Goal: Task Accomplishment & Management: Manage account settings

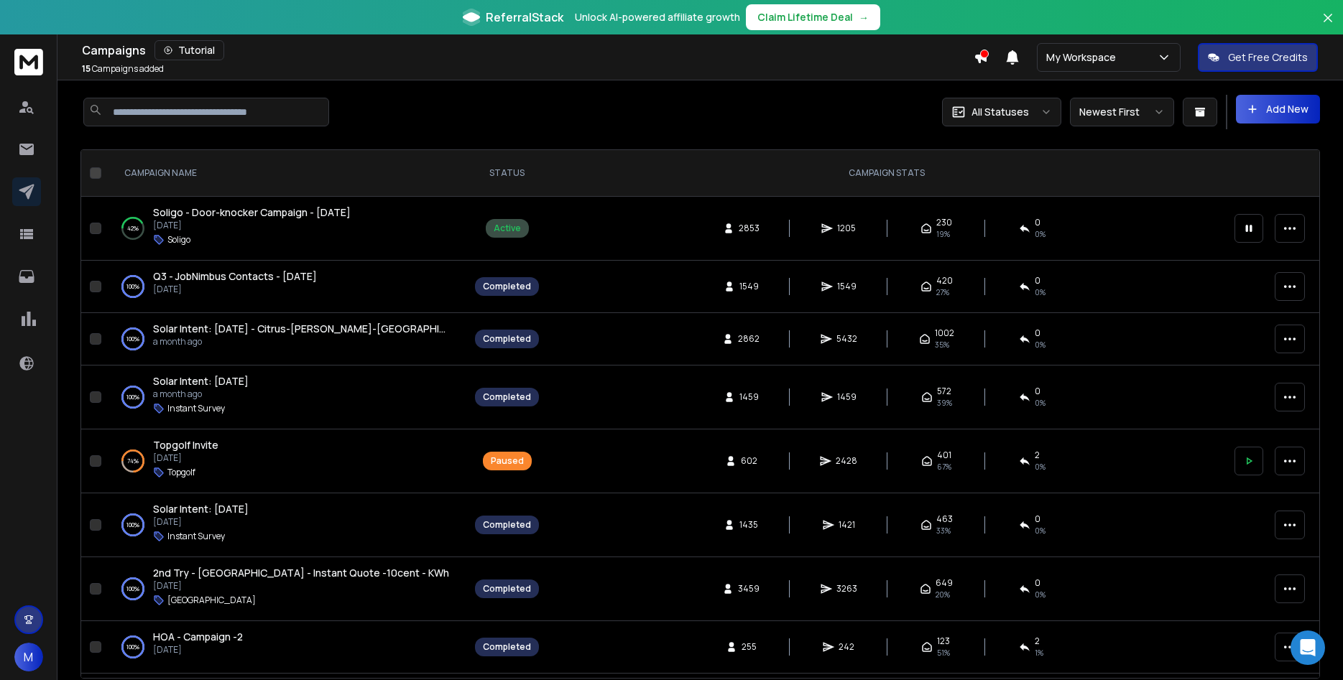
click at [409, 126] on div at bounding box center [390, 112] width 620 height 34
click at [283, 279] on span "Q3 - JobNimbus Contacts - [DATE]" at bounding box center [235, 276] width 164 height 14
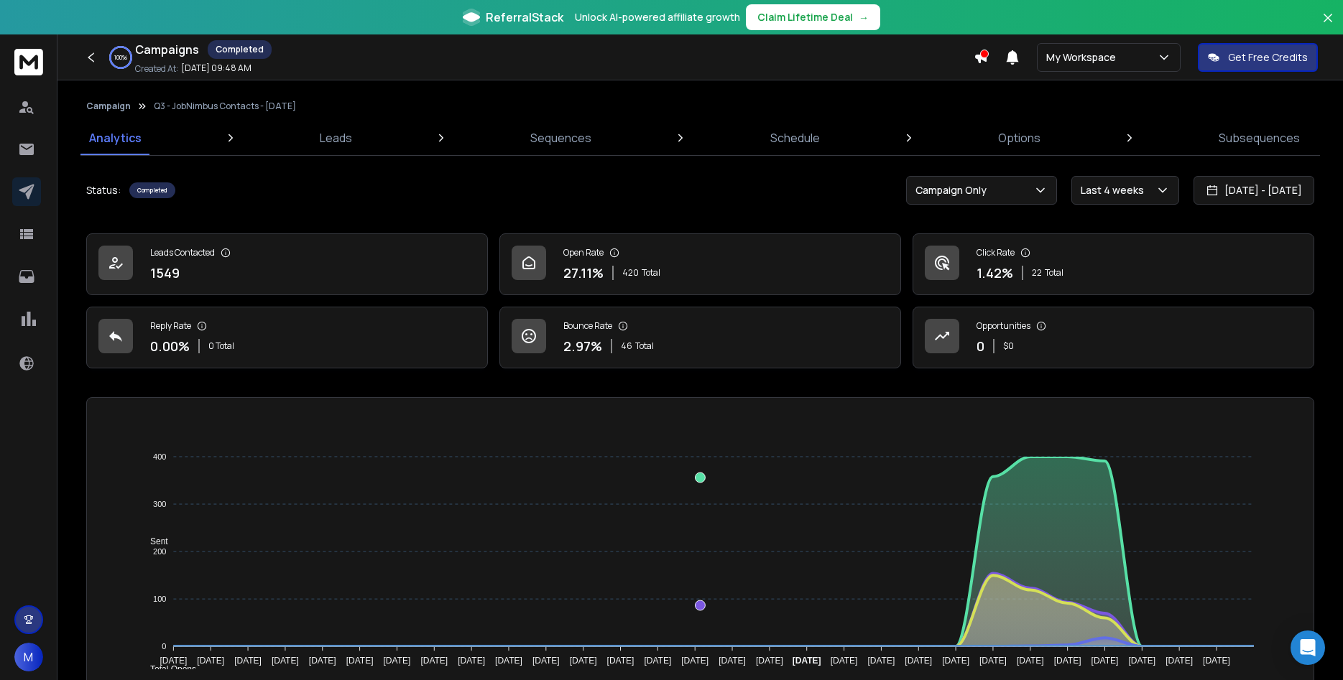
click at [1130, 259] on link "Click Rate 1.42 % 22 Total" at bounding box center [1113, 265] width 402 height 62
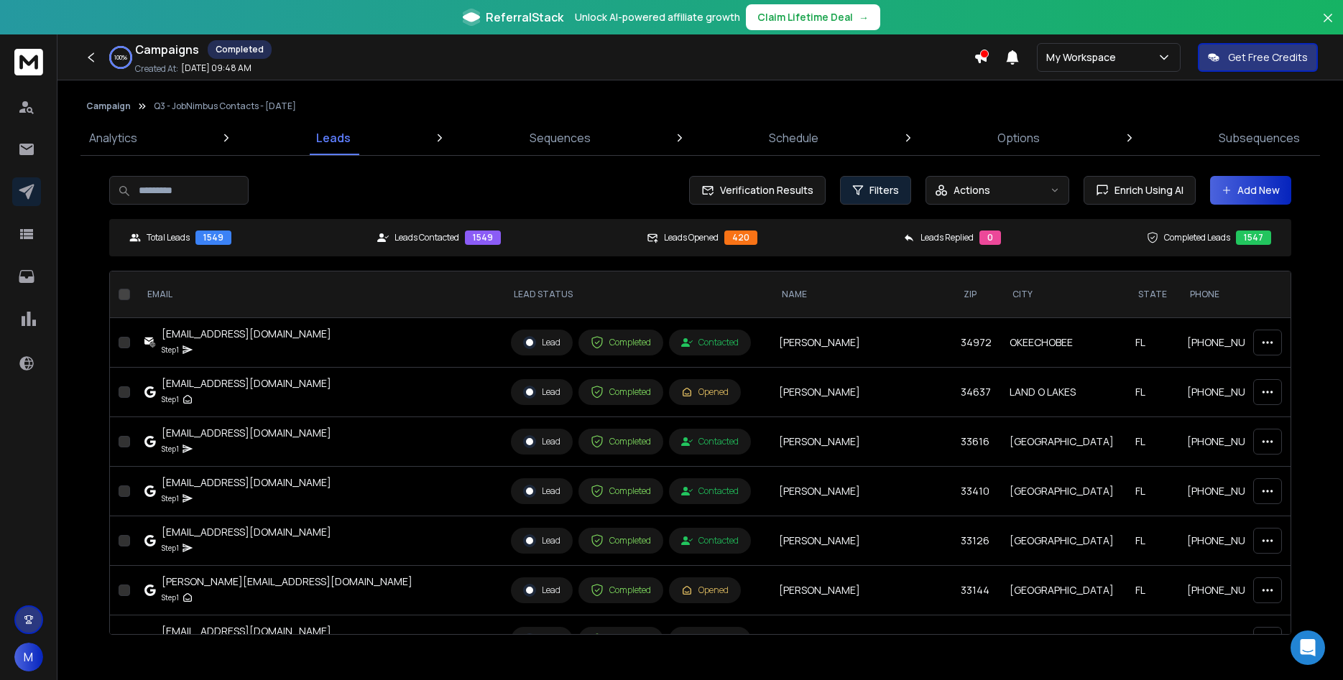
click at [889, 189] on span "Filters" at bounding box center [883, 190] width 29 height 14
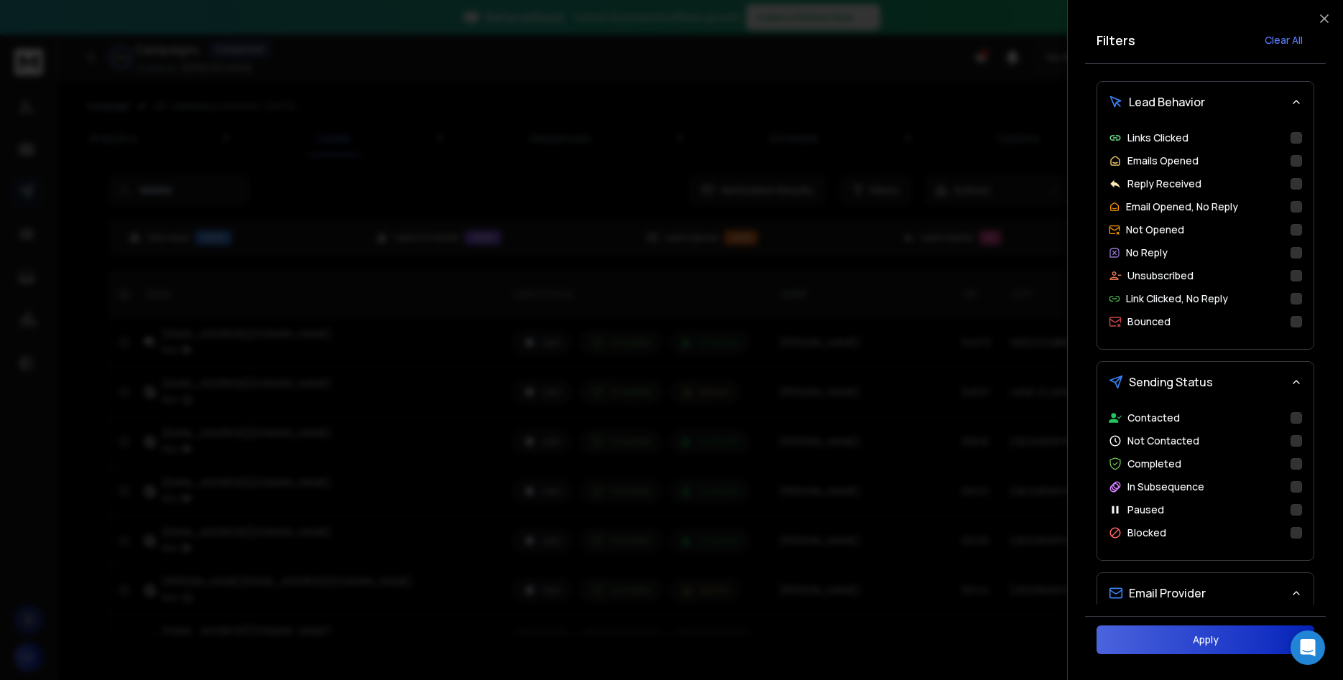
click at [1295, 136] on button "Links Clicked" at bounding box center [1295, 137] width 11 height 11
click at [1201, 634] on button "Apply" at bounding box center [1205, 640] width 218 height 29
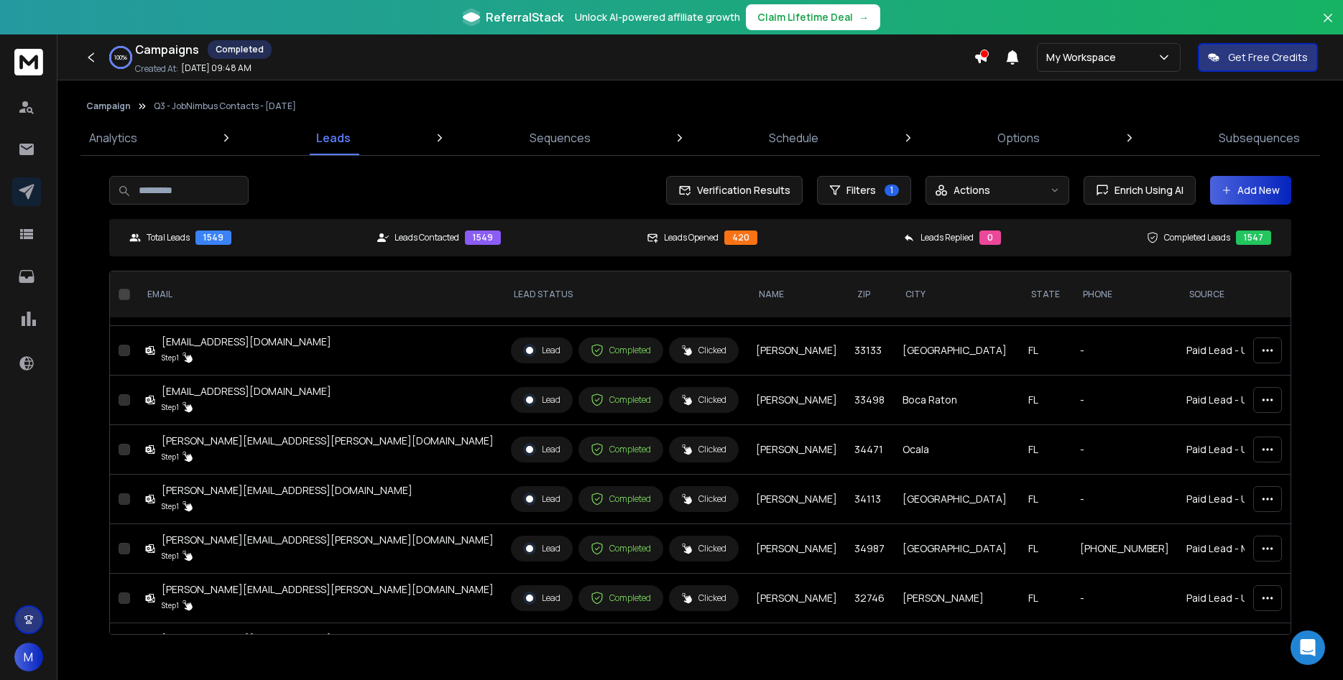
scroll to position [379, 0]
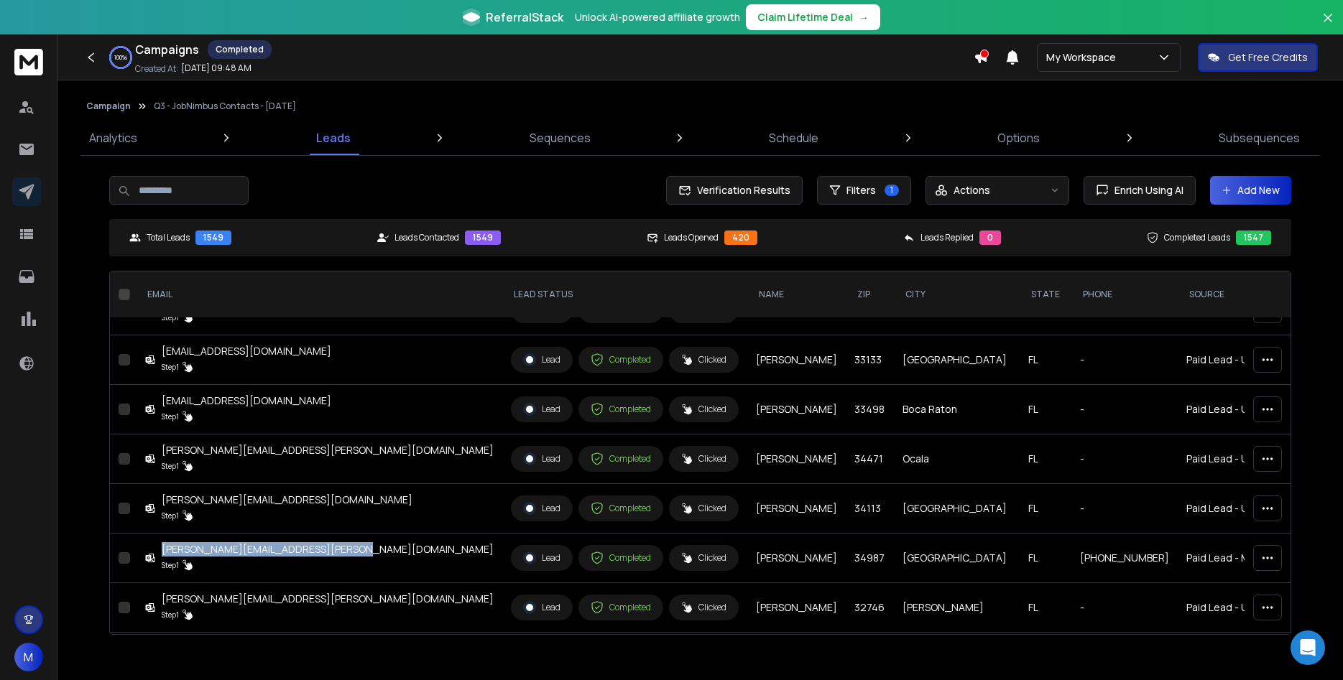
drag, startPoint x: 341, startPoint y: 548, endPoint x: 161, endPoint y: 545, distance: 179.7
click at [161, 545] on td "[PERSON_NAME][EMAIL_ADDRESS][PERSON_NAME][DOMAIN_NAME] Step 1" at bounding box center [319, 559] width 366 height 50
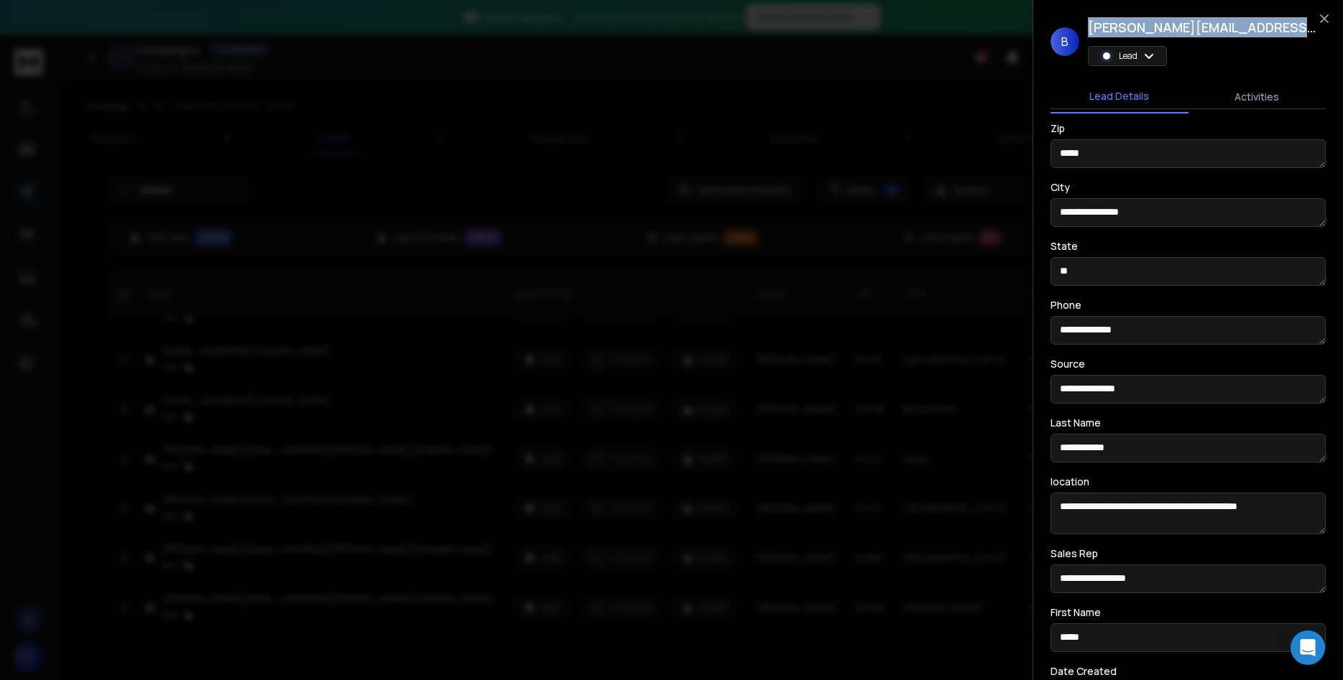
drag, startPoint x: 1090, startPoint y: 27, endPoint x: 1306, endPoint y: 34, distance: 216.4
click at [1306, 34] on h1 "[PERSON_NAME][EMAIL_ADDRESS][PERSON_NAME][DOMAIN_NAME]" at bounding box center [1203, 27] width 230 height 20
copy h1 "[PERSON_NAME][EMAIL_ADDRESS][PERSON_NAME][DOMAIN_NAME]"
click at [1323, 19] on icon "button" at bounding box center [1324, 18] width 7 height 7
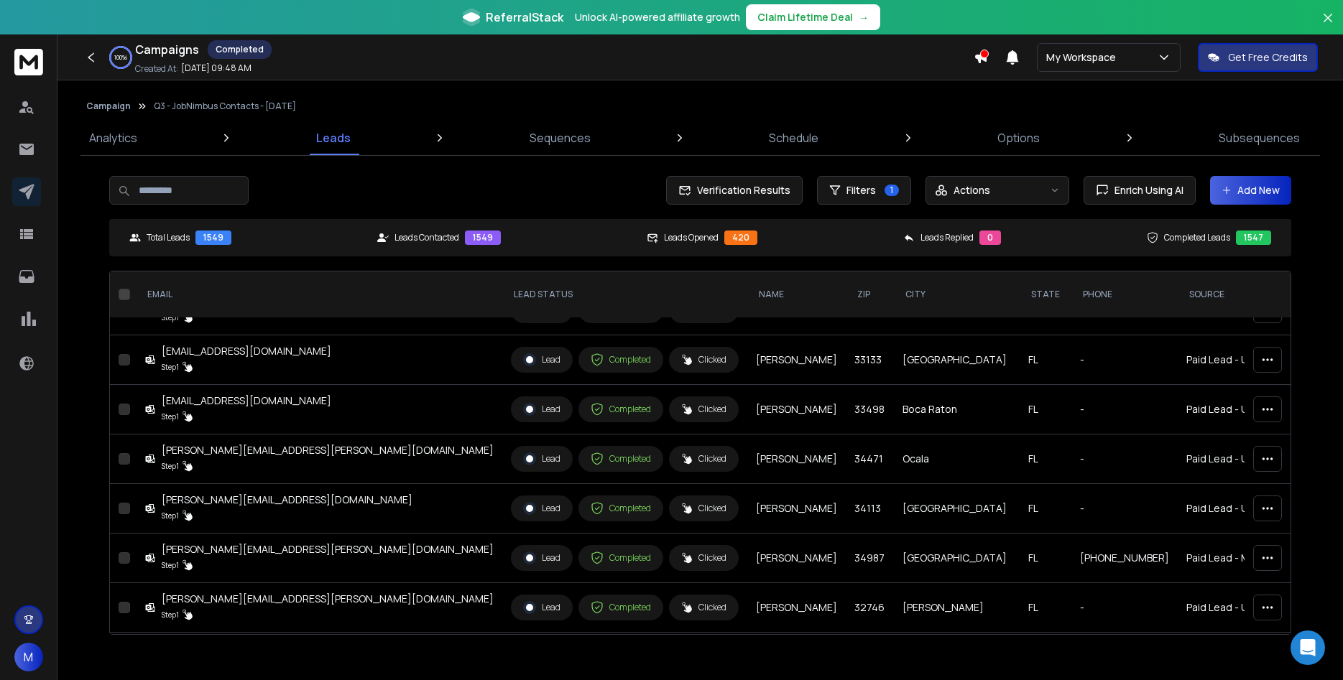
click at [247, 594] on div "[PERSON_NAME][EMAIL_ADDRESS][PERSON_NAME][DOMAIN_NAME]" at bounding box center [328, 599] width 332 height 14
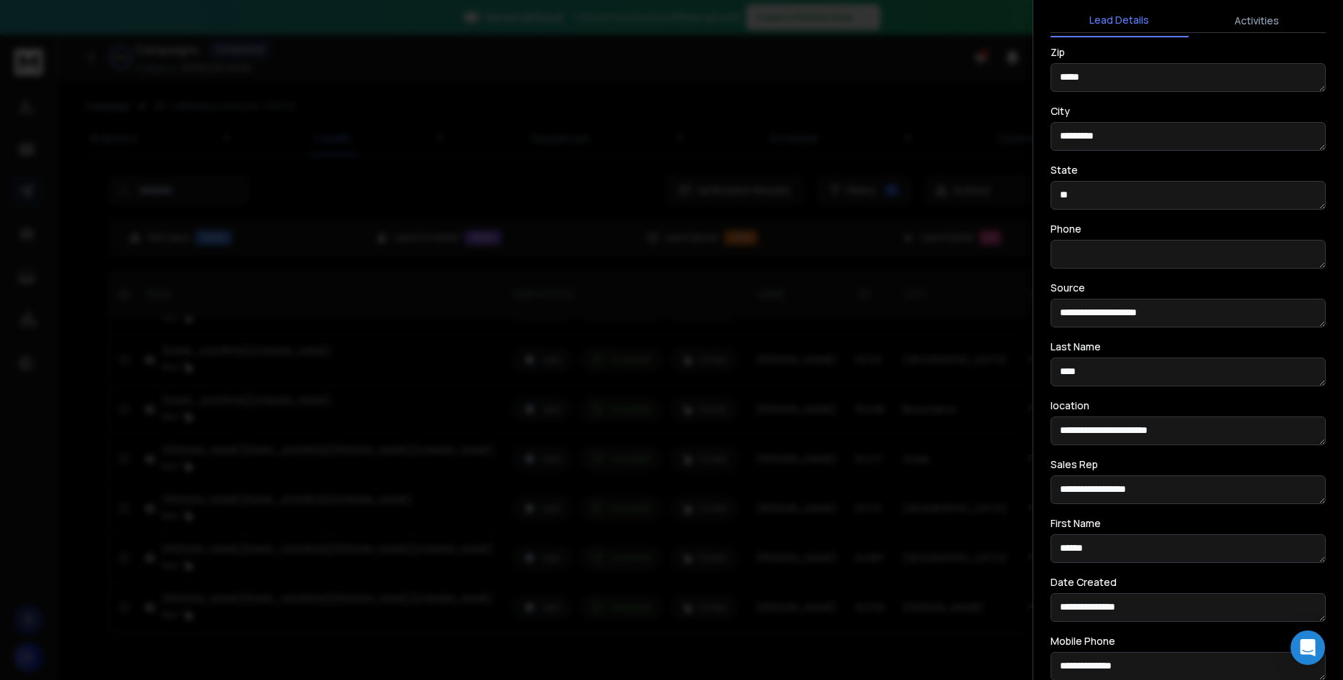
scroll to position [0, 0]
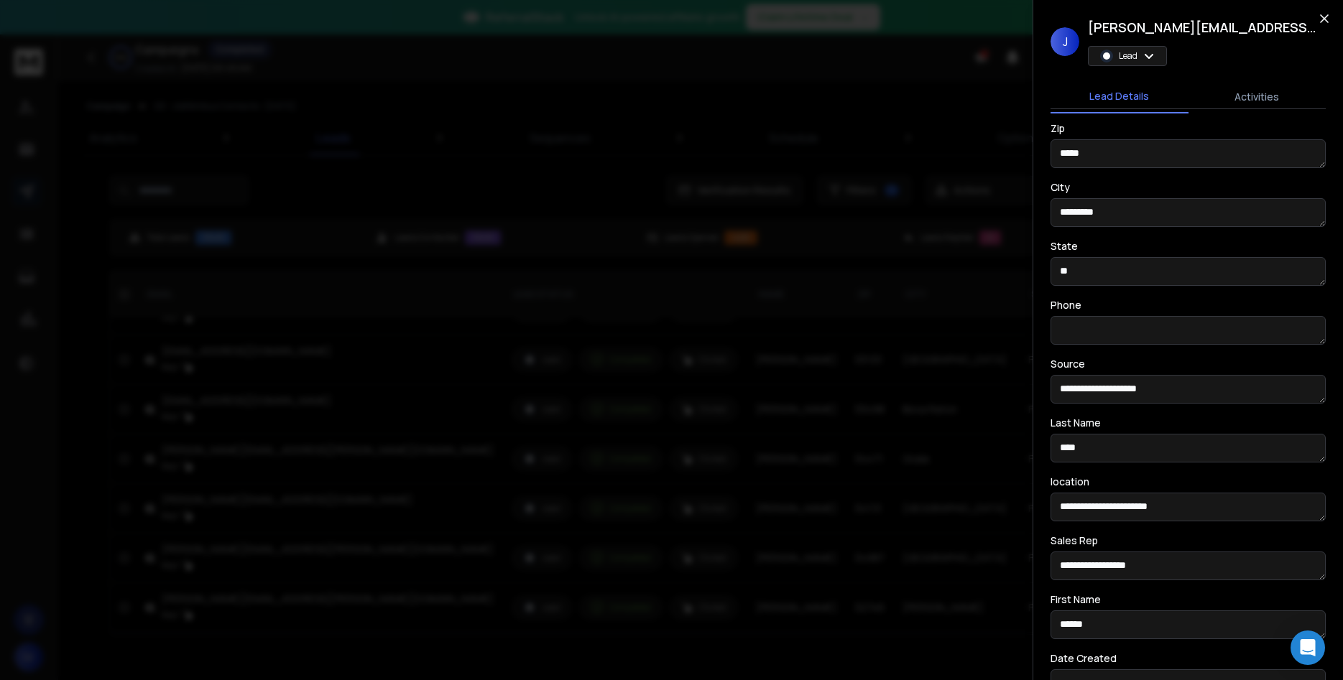
click at [1326, 21] on icon "button" at bounding box center [1324, 18] width 7 height 7
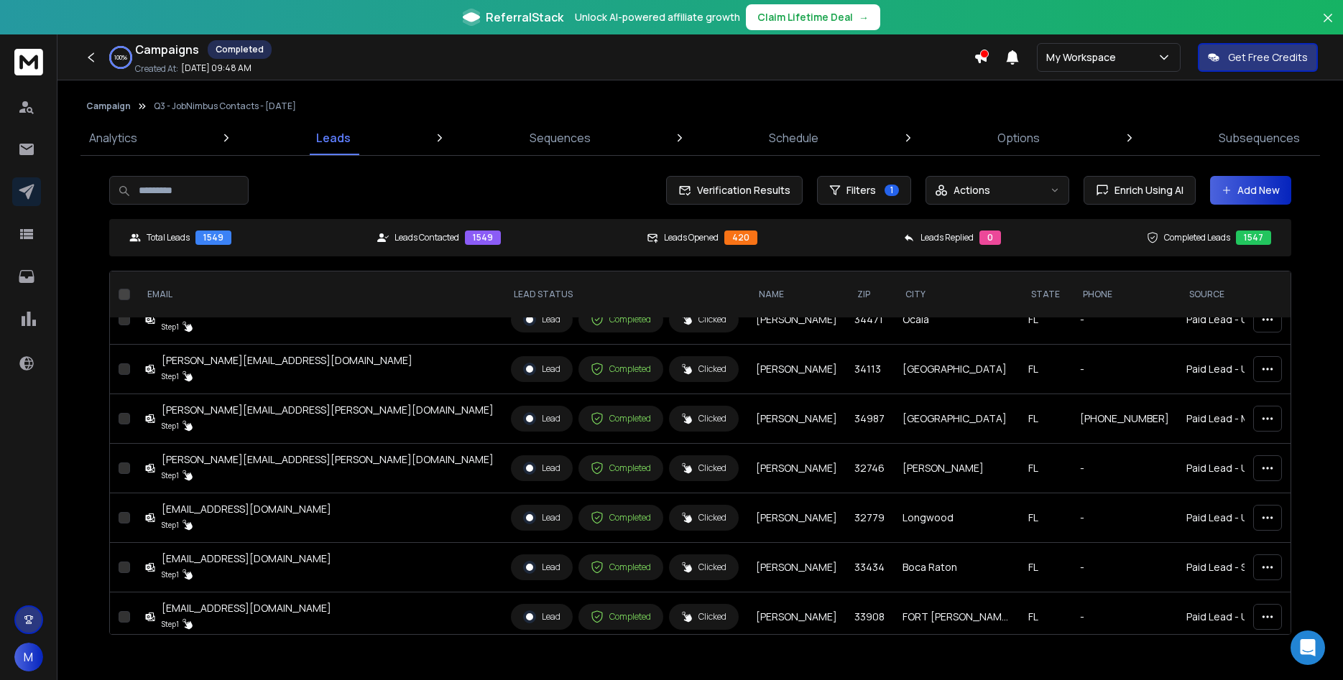
scroll to position [569, 0]
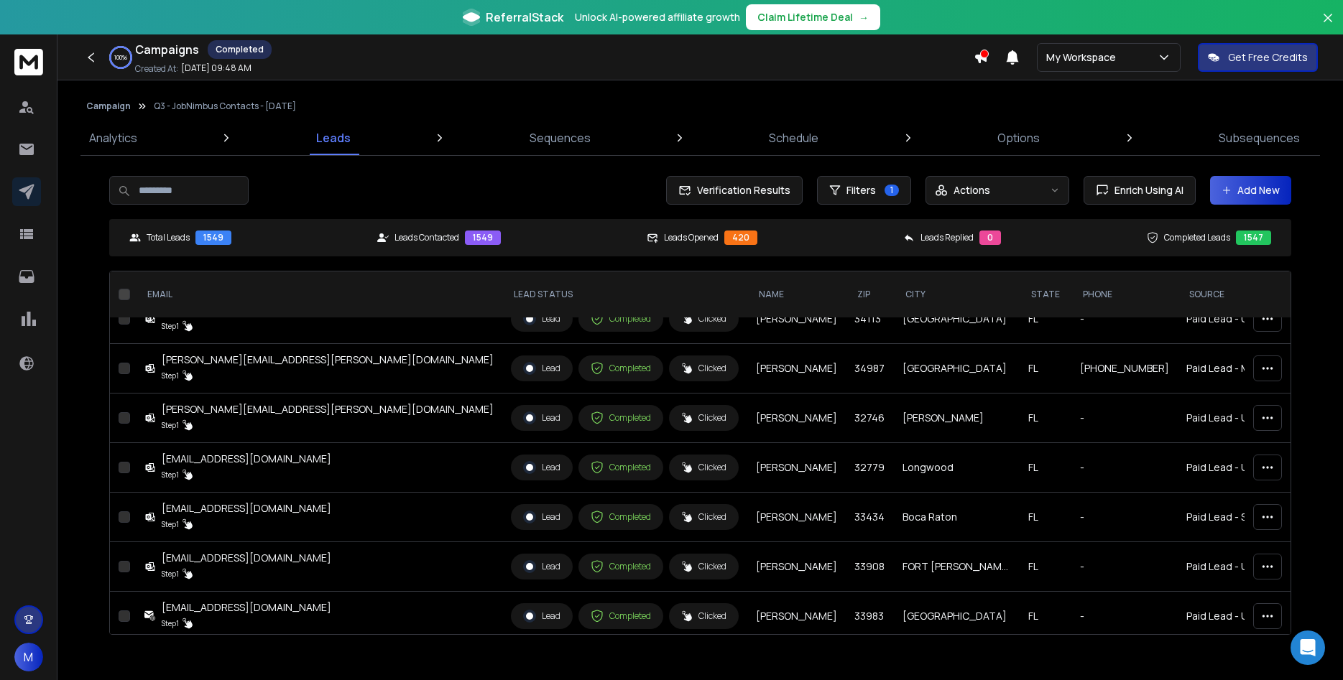
click at [299, 508] on div "[EMAIL_ADDRESS][DOMAIN_NAME] Step 1" at bounding box center [318, 518] width 349 height 32
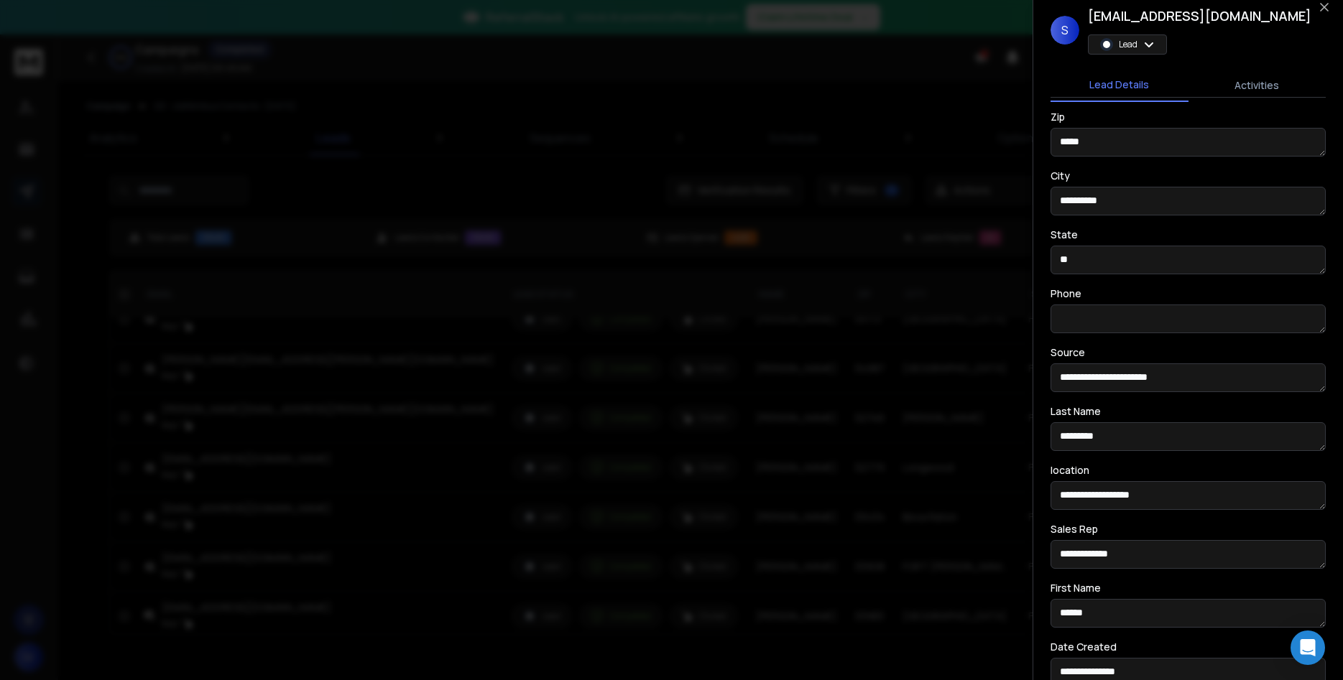
scroll to position [0, 0]
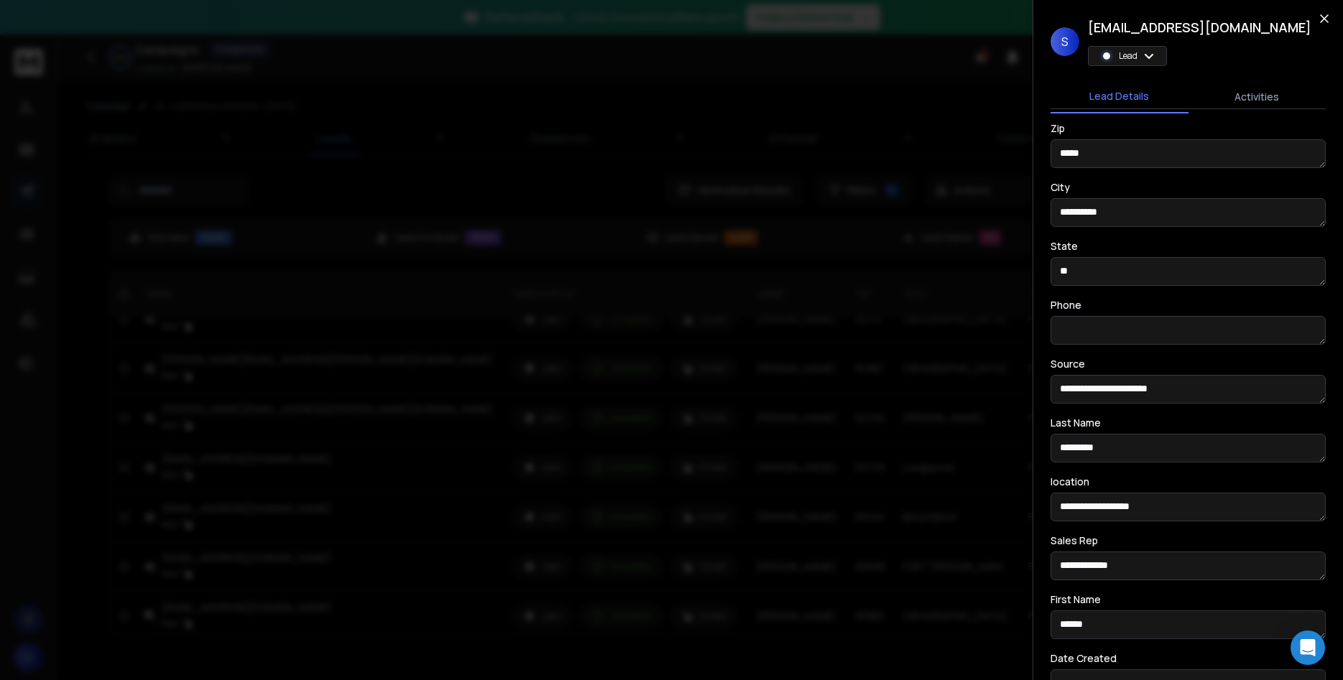
click at [1322, 24] on icon "button" at bounding box center [1324, 18] width 14 height 14
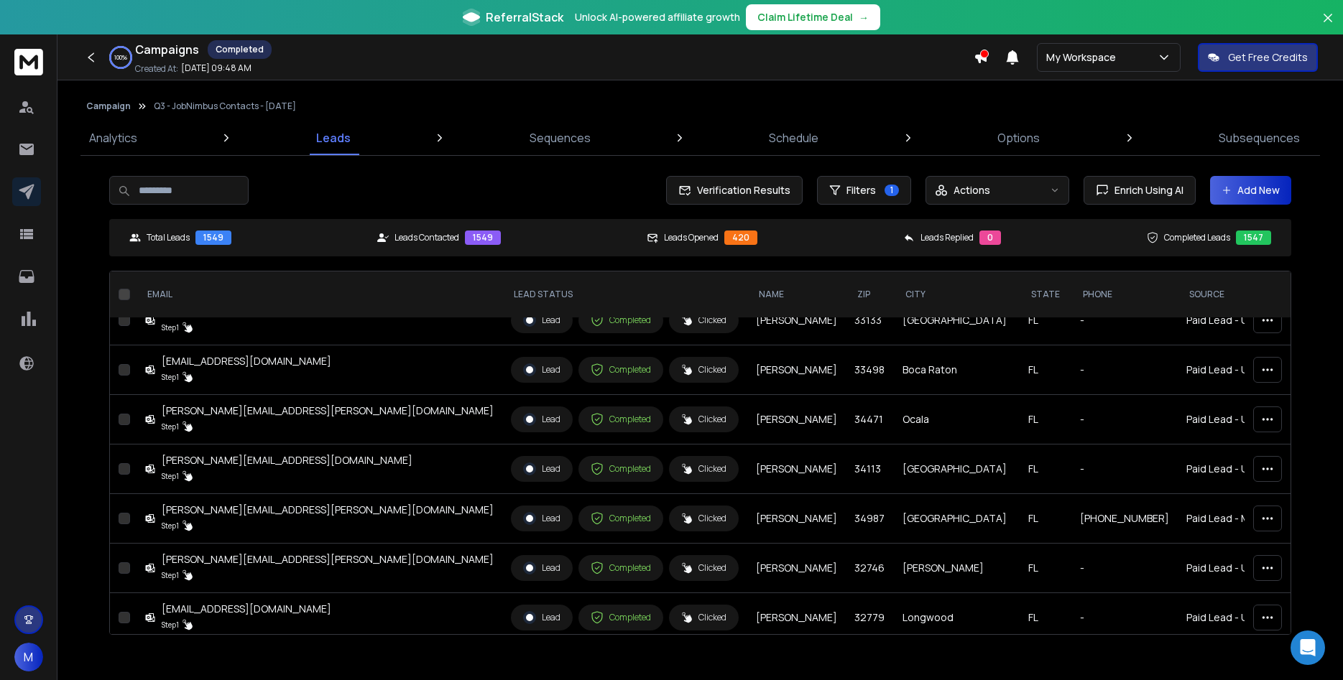
scroll to position [406, 0]
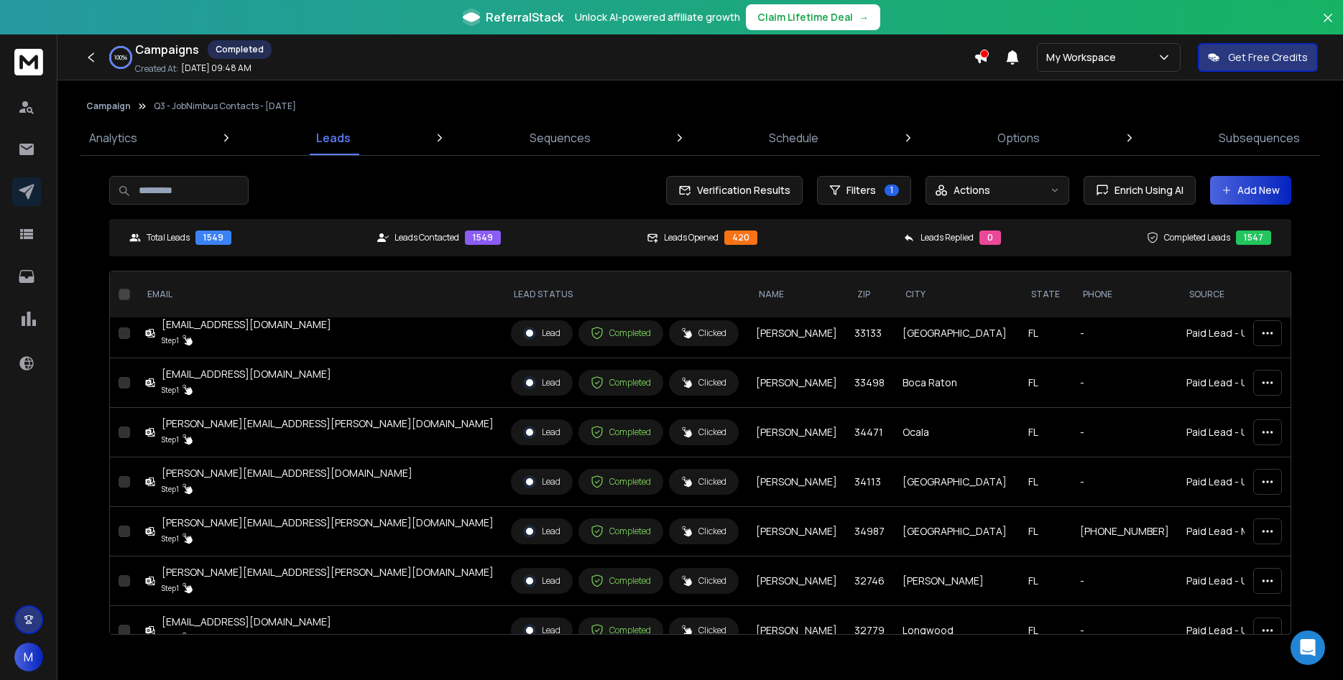
click at [252, 526] on div "[PERSON_NAME][EMAIL_ADDRESS][PERSON_NAME][DOMAIN_NAME]" at bounding box center [328, 523] width 332 height 14
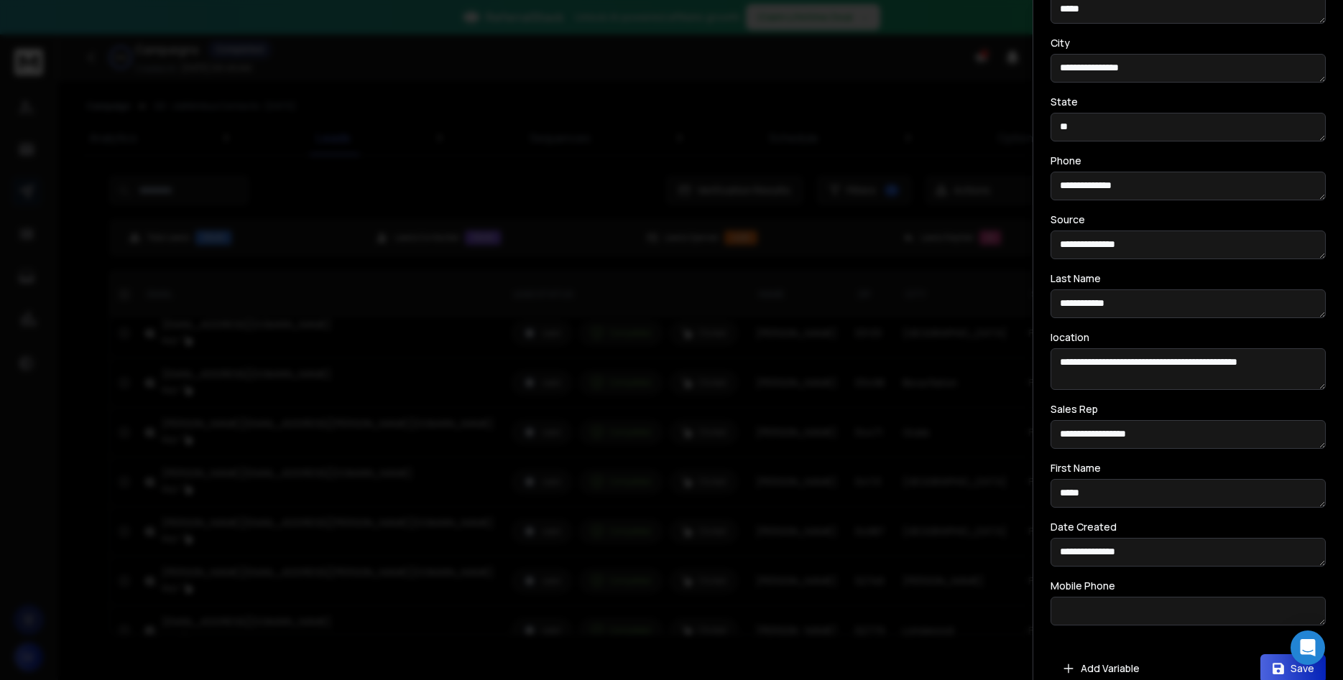
scroll to position [165, 0]
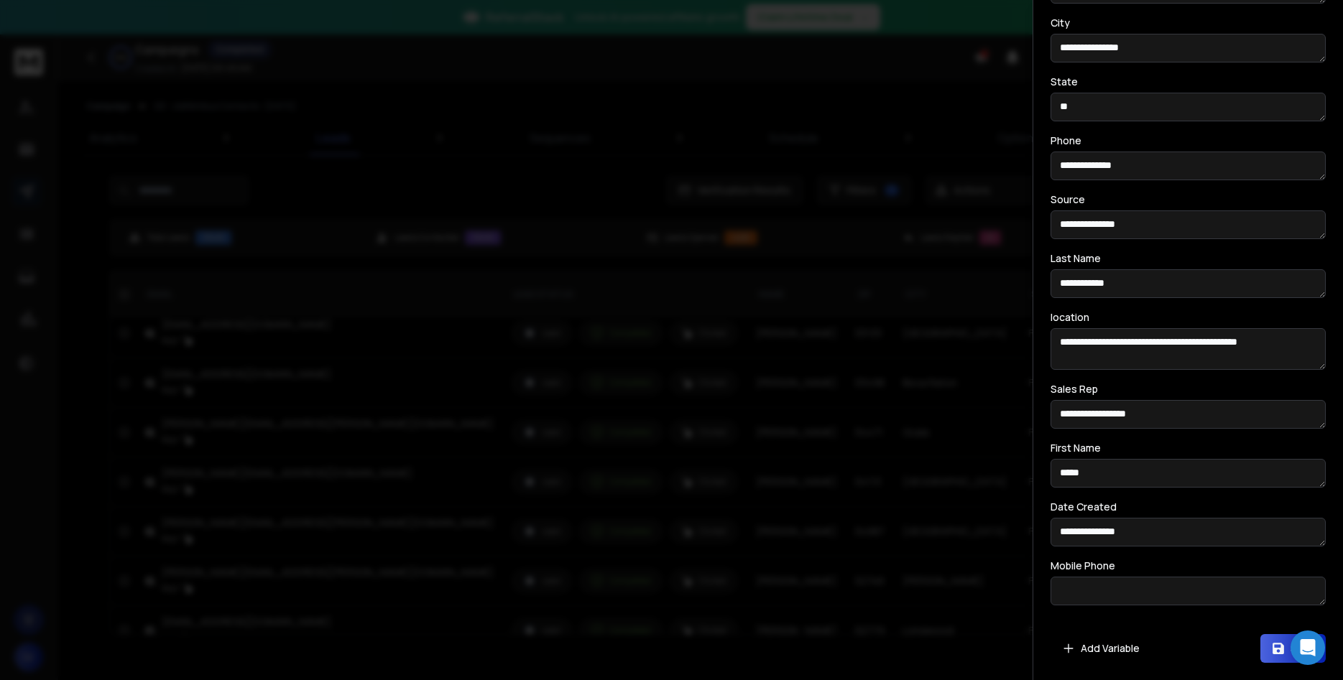
drag, startPoint x: 1131, startPoint y: 476, endPoint x: 1051, endPoint y: 478, distance: 79.8
click at [1051, 478] on textarea "*****" at bounding box center [1187, 473] width 275 height 29
drag, startPoint x: 1143, startPoint y: 284, endPoint x: 1050, endPoint y: 282, distance: 93.4
click at [1050, 282] on textarea "**********" at bounding box center [1187, 283] width 275 height 29
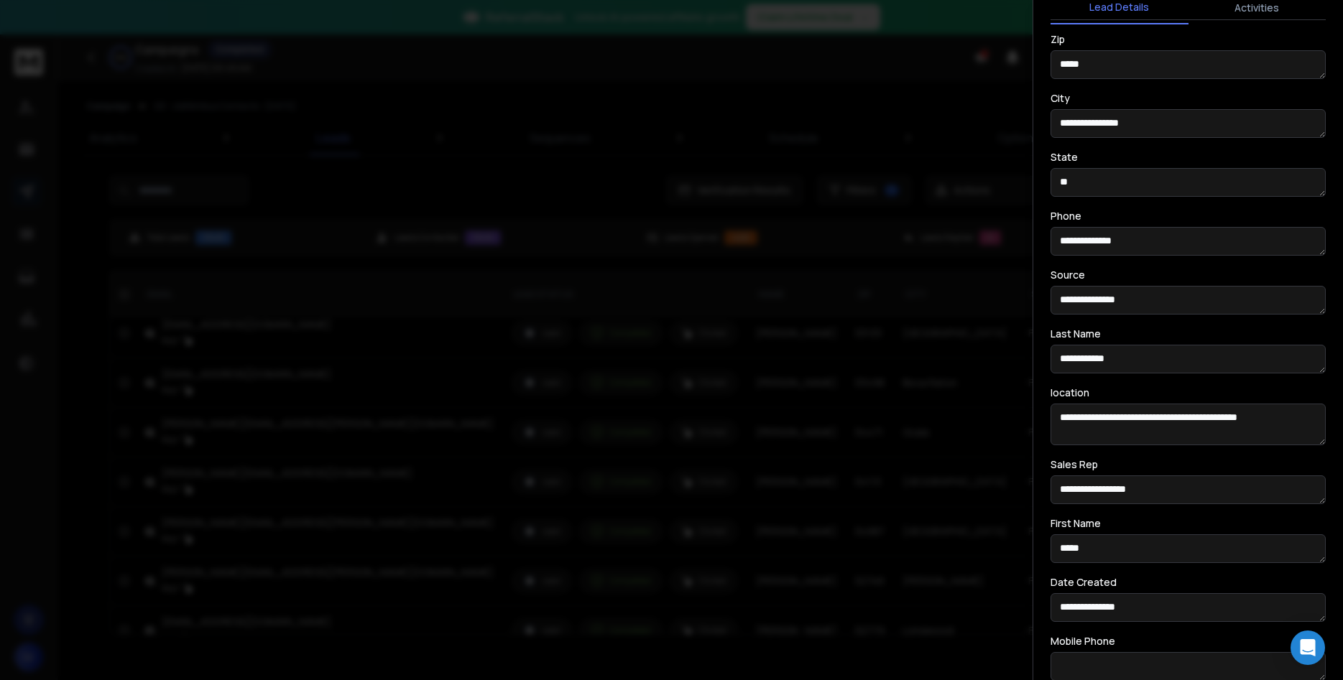
scroll to position [0, 0]
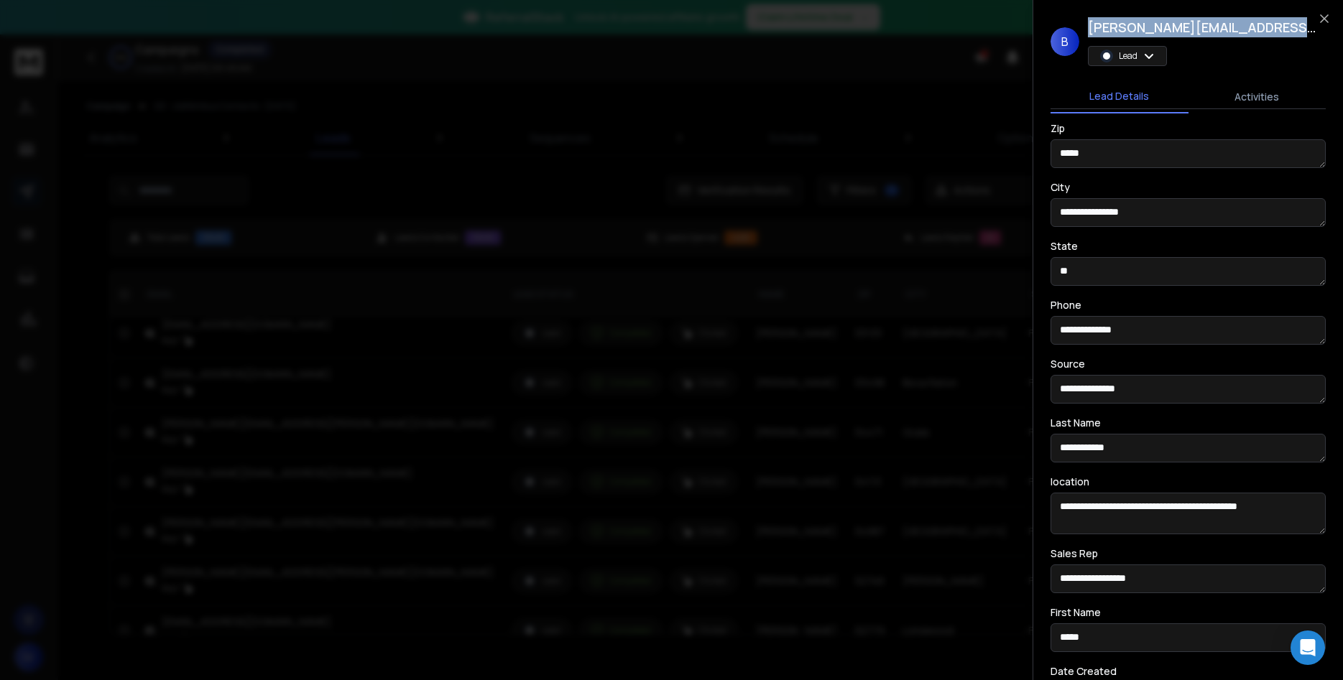
drag, startPoint x: 1089, startPoint y: 23, endPoint x: 1305, endPoint y: 24, distance: 215.6
click at [1305, 24] on h1 "[PERSON_NAME][EMAIL_ADDRESS][PERSON_NAME][DOMAIN_NAME]" at bounding box center [1203, 27] width 230 height 20
copy h1 "[PERSON_NAME][EMAIL_ADDRESS][PERSON_NAME][DOMAIN_NAME]"
drag, startPoint x: 1152, startPoint y: 326, endPoint x: 1053, endPoint y: 323, distance: 99.2
click at [1053, 323] on textarea "**********" at bounding box center [1187, 330] width 275 height 29
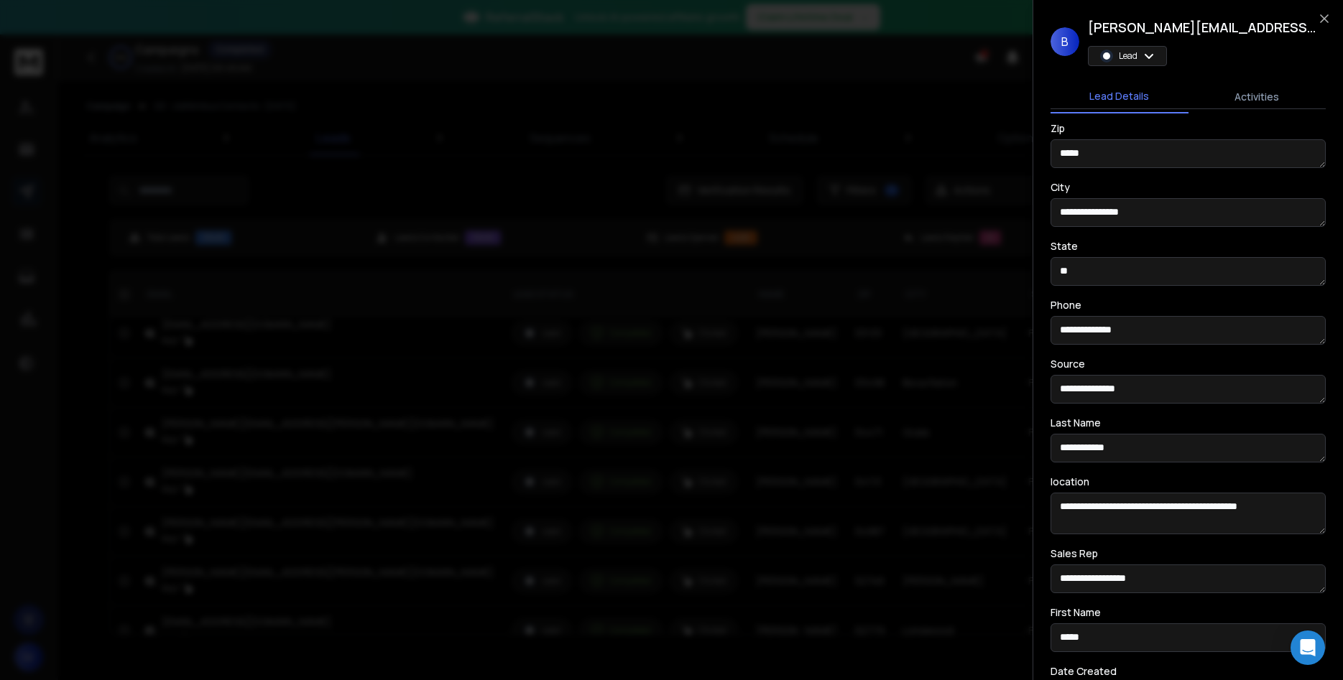
drag, startPoint x: 1301, startPoint y: 509, endPoint x: 1154, endPoint y: 508, distance: 147.3
click at [1154, 508] on textarea "**********" at bounding box center [1187, 514] width 275 height 42
click at [1150, 522] on textarea "**********" at bounding box center [1187, 514] width 275 height 42
drag, startPoint x: 1058, startPoint y: 506, endPoint x: 1178, endPoint y: 507, distance: 120.0
click at [1178, 507] on textarea "**********" at bounding box center [1187, 514] width 275 height 42
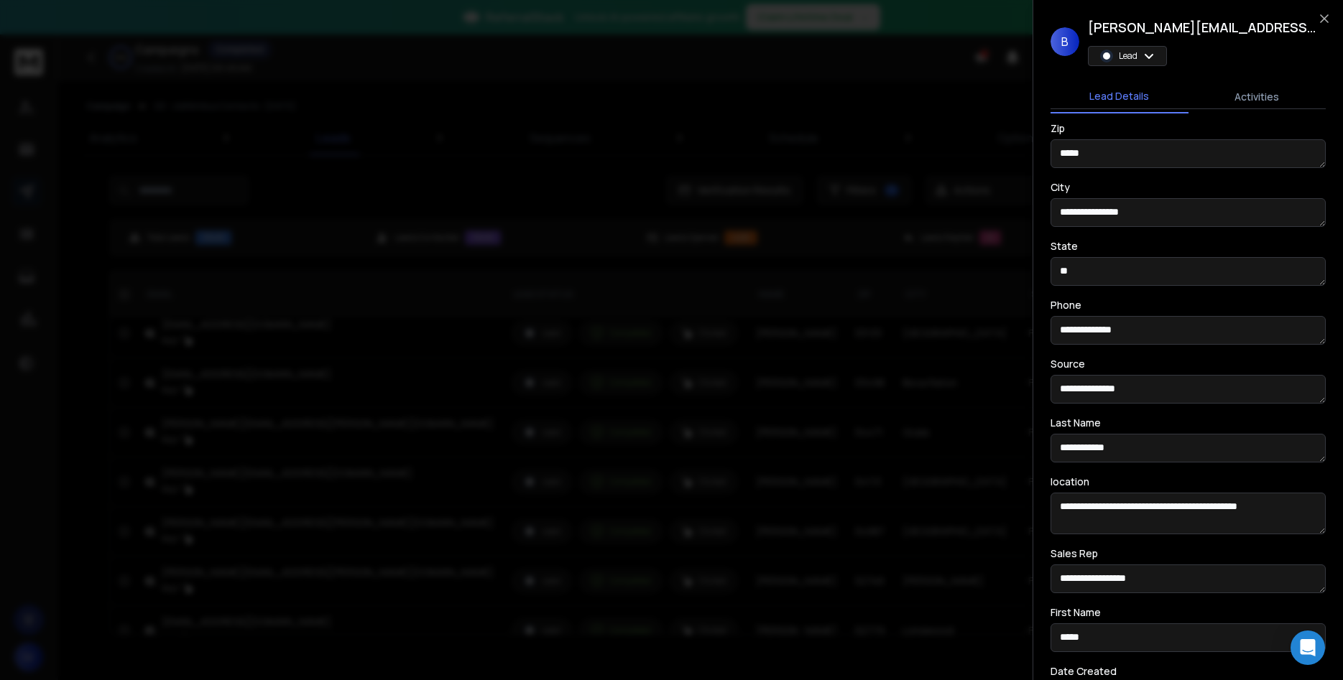
drag, startPoint x: 1182, startPoint y: 506, endPoint x: 1238, endPoint y: 504, distance: 56.1
click at [1238, 504] on textarea "**********" at bounding box center [1187, 514] width 275 height 42
click at [1325, 21] on icon "button" at bounding box center [1324, 18] width 14 height 14
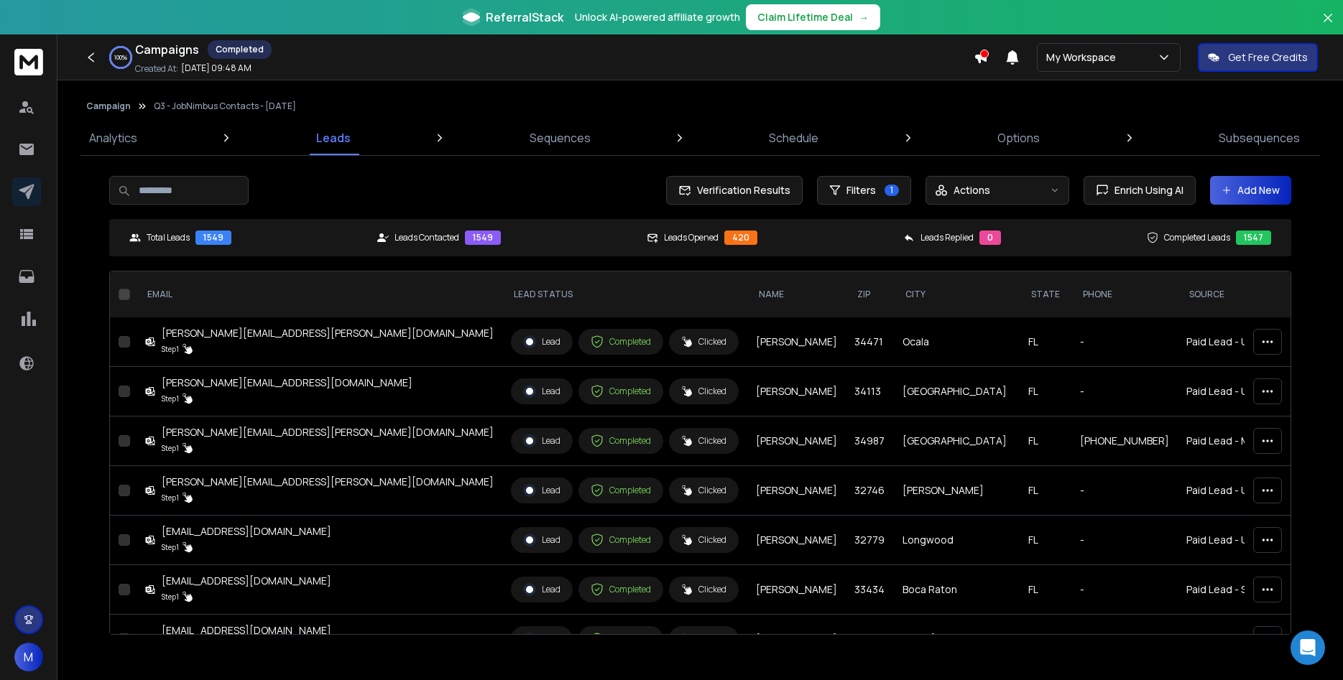
scroll to position [501, 0]
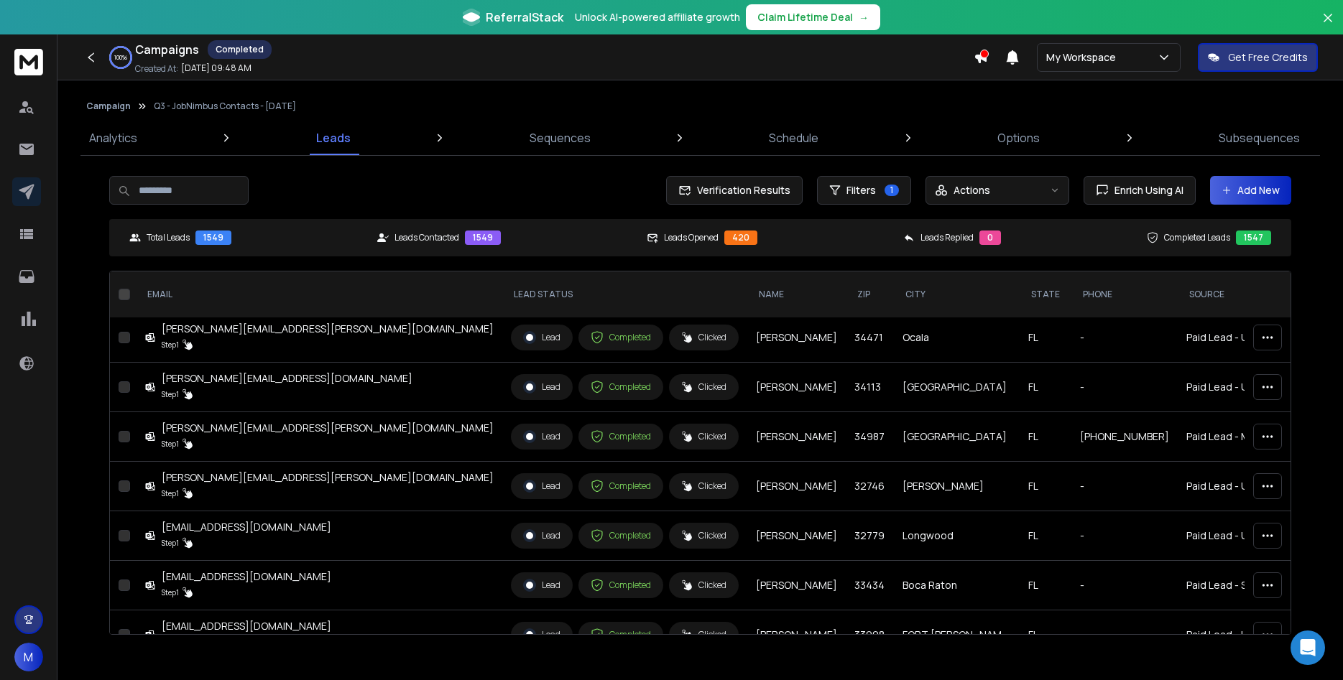
click at [251, 576] on div "[EMAIL_ADDRESS][DOMAIN_NAME]" at bounding box center [247, 577] width 170 height 14
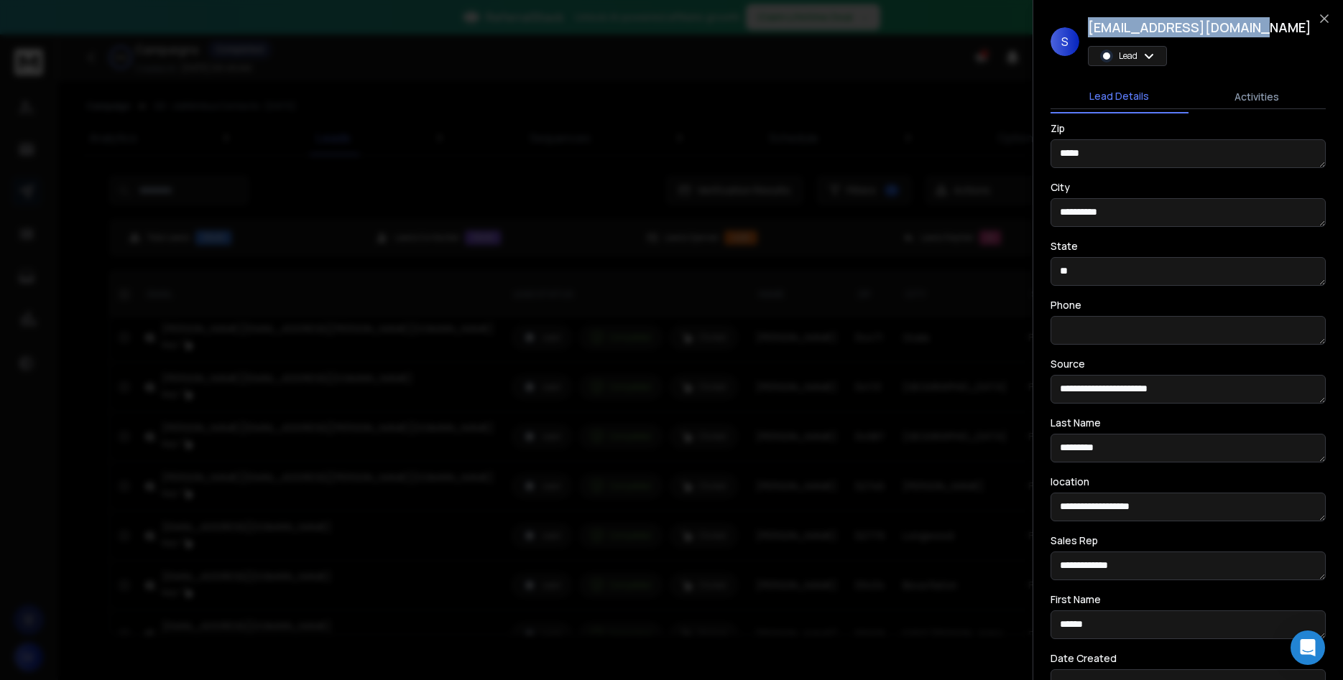
drag, startPoint x: 1254, startPoint y: 28, endPoint x: 1088, endPoint y: 27, distance: 166.0
click at [1088, 27] on div "S [EMAIL_ADDRESS][DOMAIN_NAME] Lead" at bounding box center [1187, 41] width 275 height 49
copy h1 "[EMAIL_ADDRESS][DOMAIN_NAME]"
drag, startPoint x: 1131, startPoint y: 451, endPoint x: 1055, endPoint y: 445, distance: 76.4
click at [1055, 445] on textarea "*********" at bounding box center [1187, 448] width 275 height 29
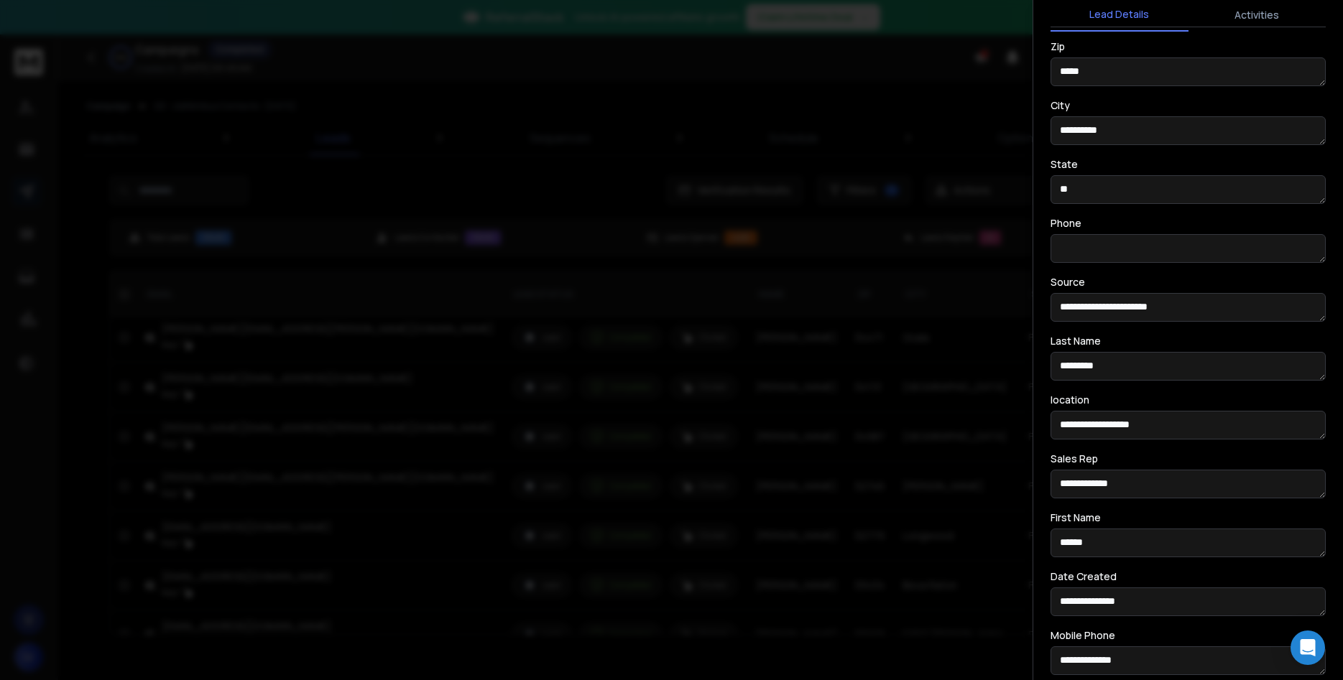
scroll to position [95, 0]
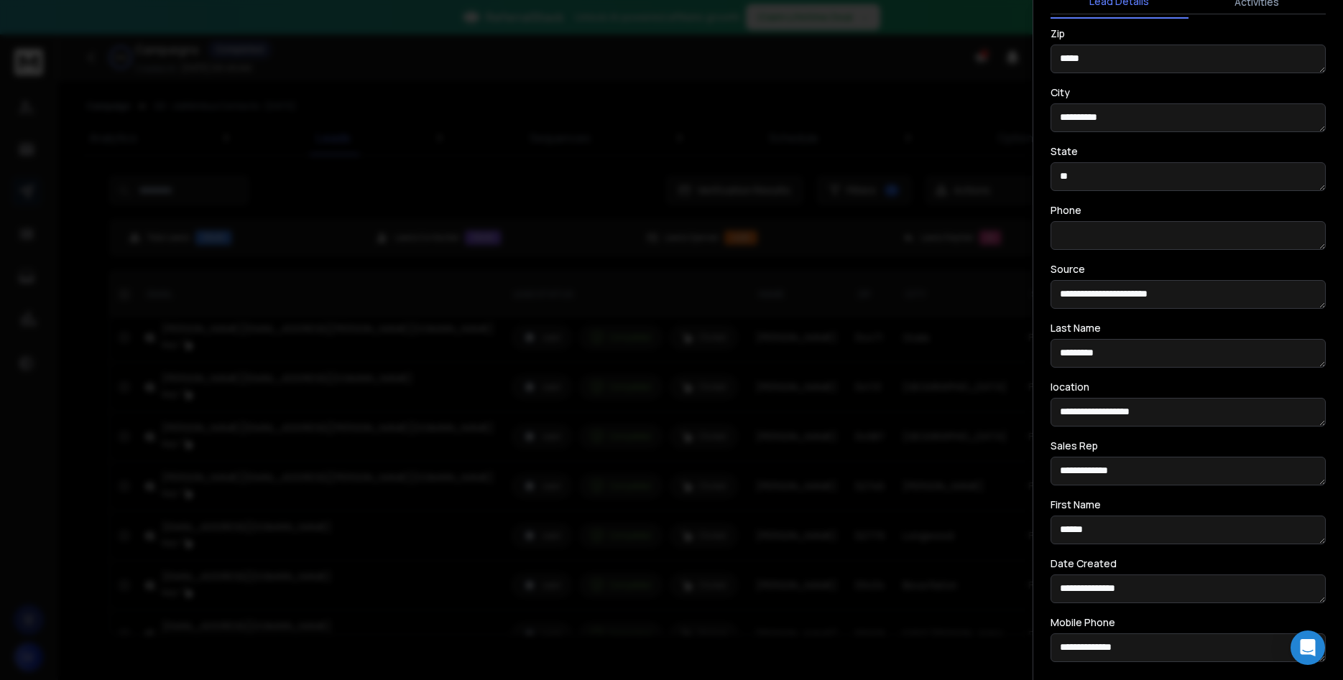
drag, startPoint x: 1140, startPoint y: 530, endPoint x: 1061, endPoint y: 531, distance: 79.0
click at [1061, 531] on textarea "******" at bounding box center [1187, 530] width 275 height 29
drag, startPoint x: 1162, startPoint y: 415, endPoint x: 1062, endPoint y: 419, distance: 100.0
click at [1062, 419] on textarea "**********" at bounding box center [1187, 412] width 275 height 29
click at [1172, 409] on textarea "**********" at bounding box center [1187, 412] width 275 height 29
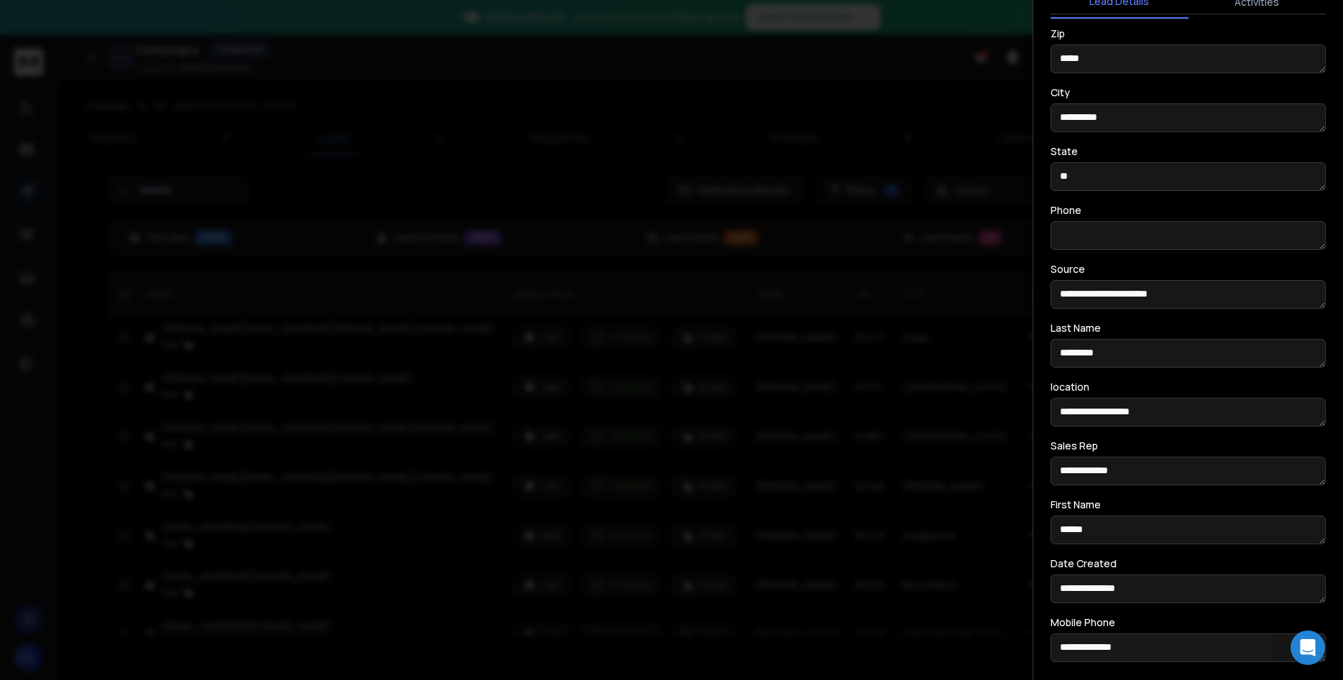
drag, startPoint x: 1175, startPoint y: 410, endPoint x: 1055, endPoint y: 414, distance: 119.3
click at [1055, 414] on textarea "**********" at bounding box center [1187, 412] width 275 height 29
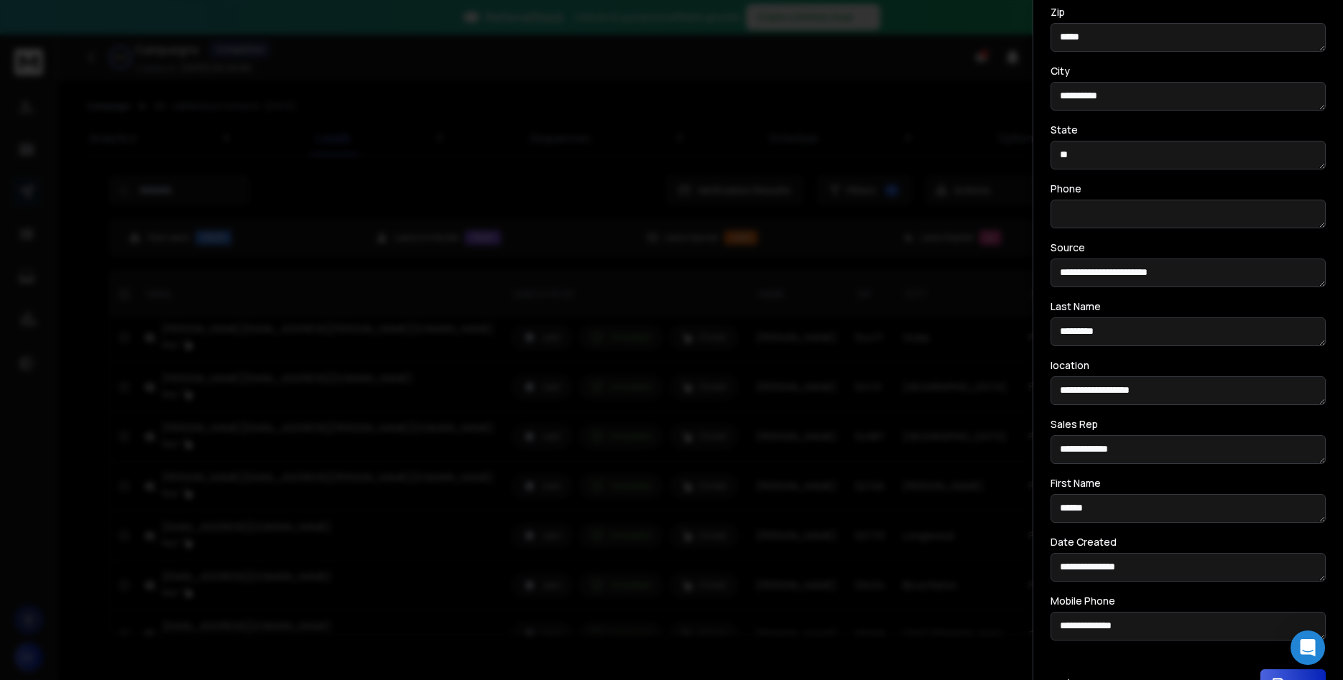
scroll to position [152, 0]
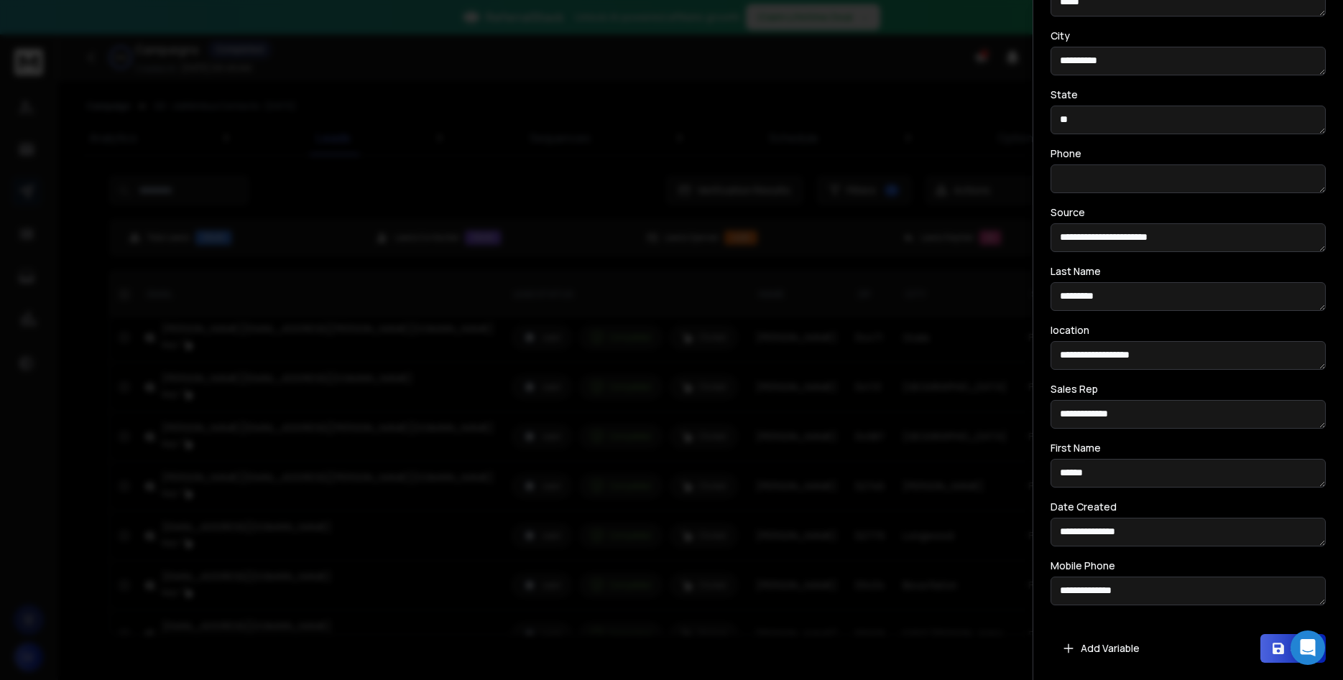
drag, startPoint x: 1144, startPoint y: 587, endPoint x: 1045, endPoint y: 591, distance: 98.5
click at [1050, 591] on textarea "**********" at bounding box center [1187, 591] width 275 height 29
click at [934, 334] on div at bounding box center [671, 340] width 1343 height 680
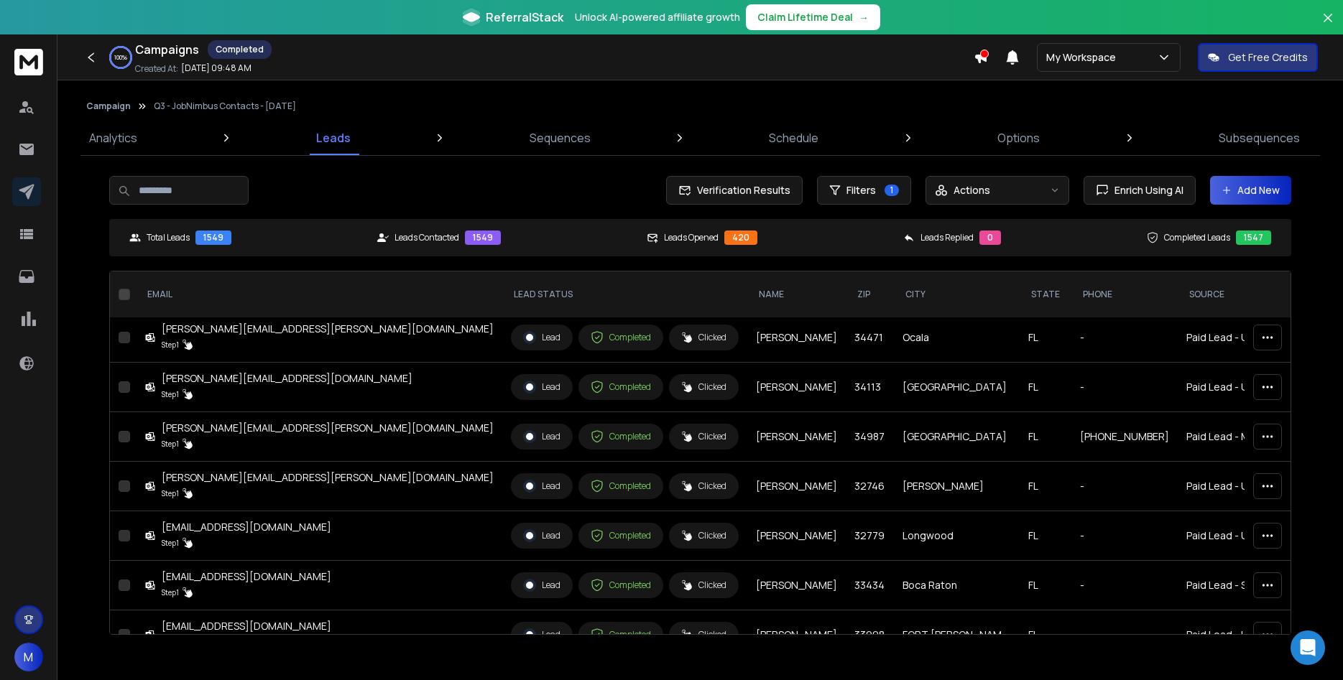
click at [300, 441] on div "Step 1" at bounding box center [328, 444] width 332 height 14
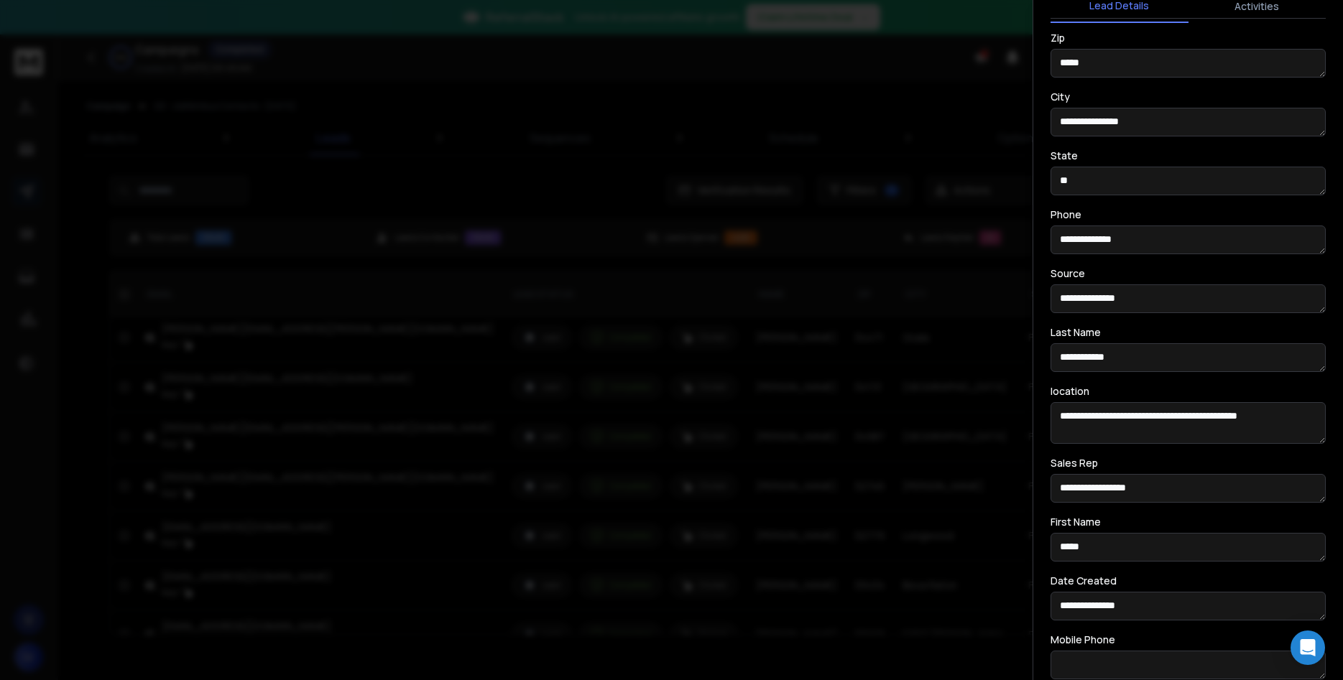
scroll to position [0, 0]
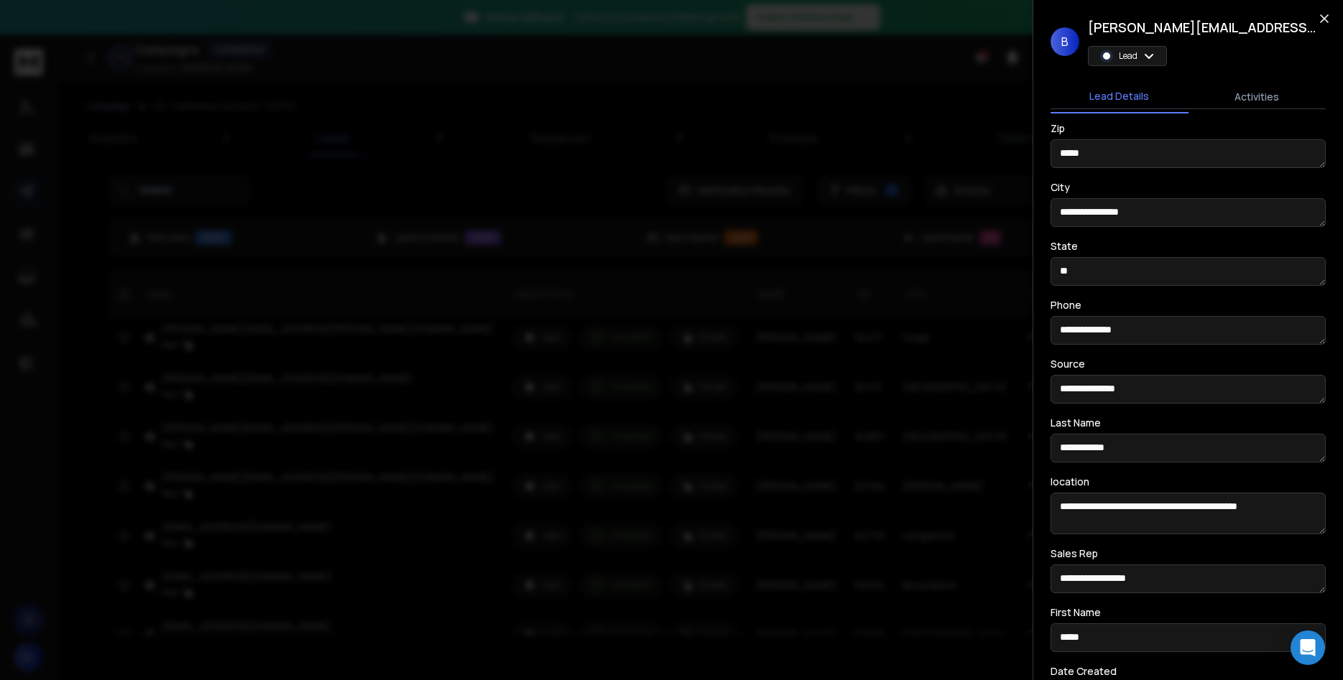
click at [1322, 22] on icon "button" at bounding box center [1324, 18] width 14 height 14
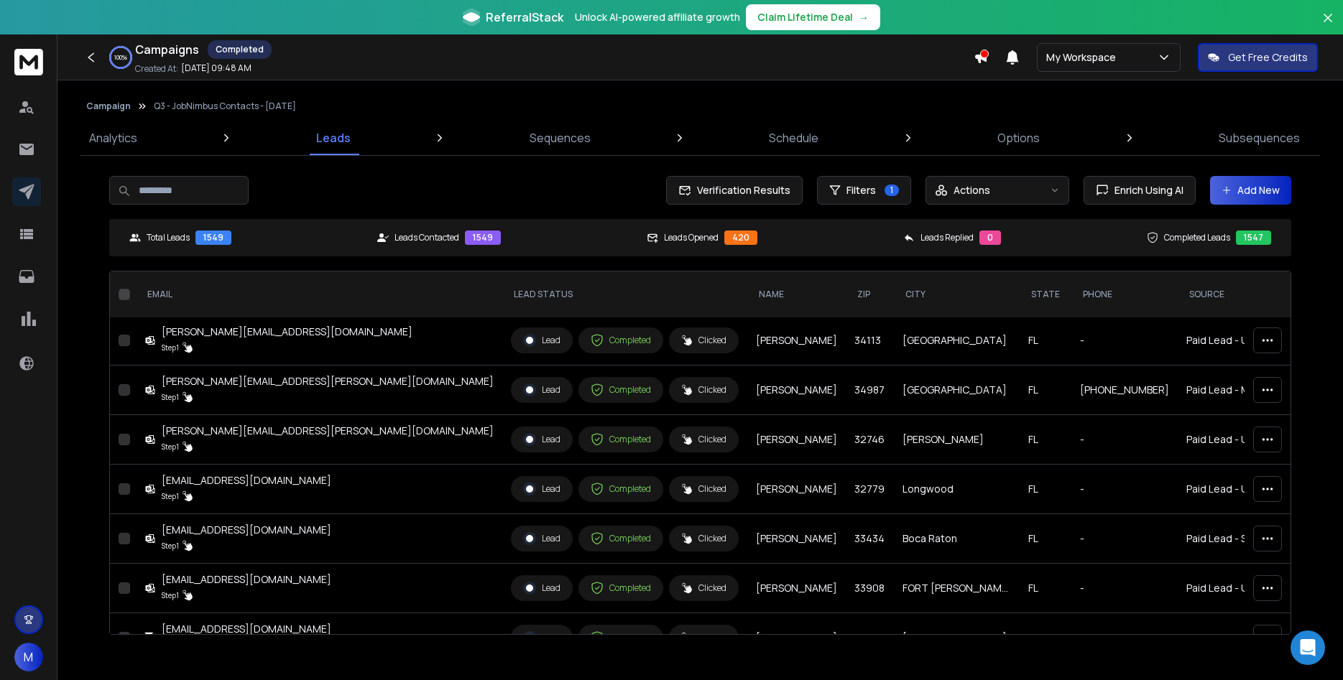
scroll to position [596, 0]
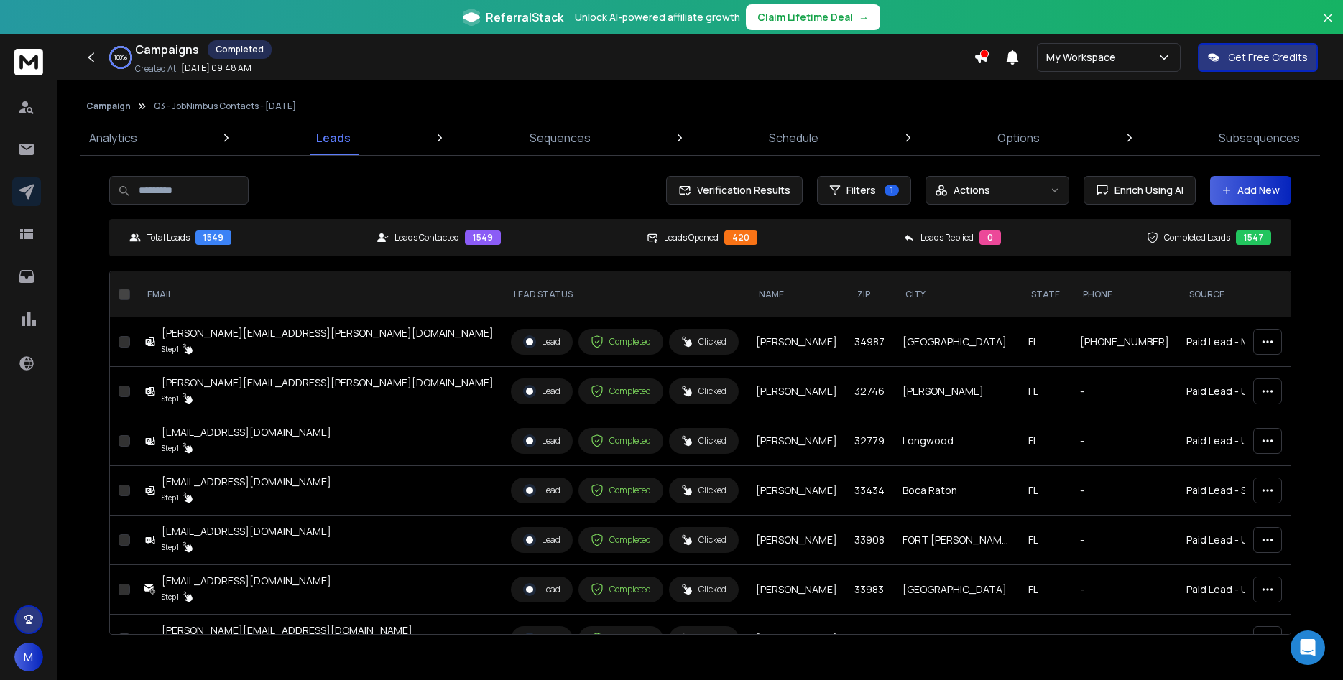
click at [241, 484] on div "[EMAIL_ADDRESS][DOMAIN_NAME]" at bounding box center [247, 482] width 170 height 14
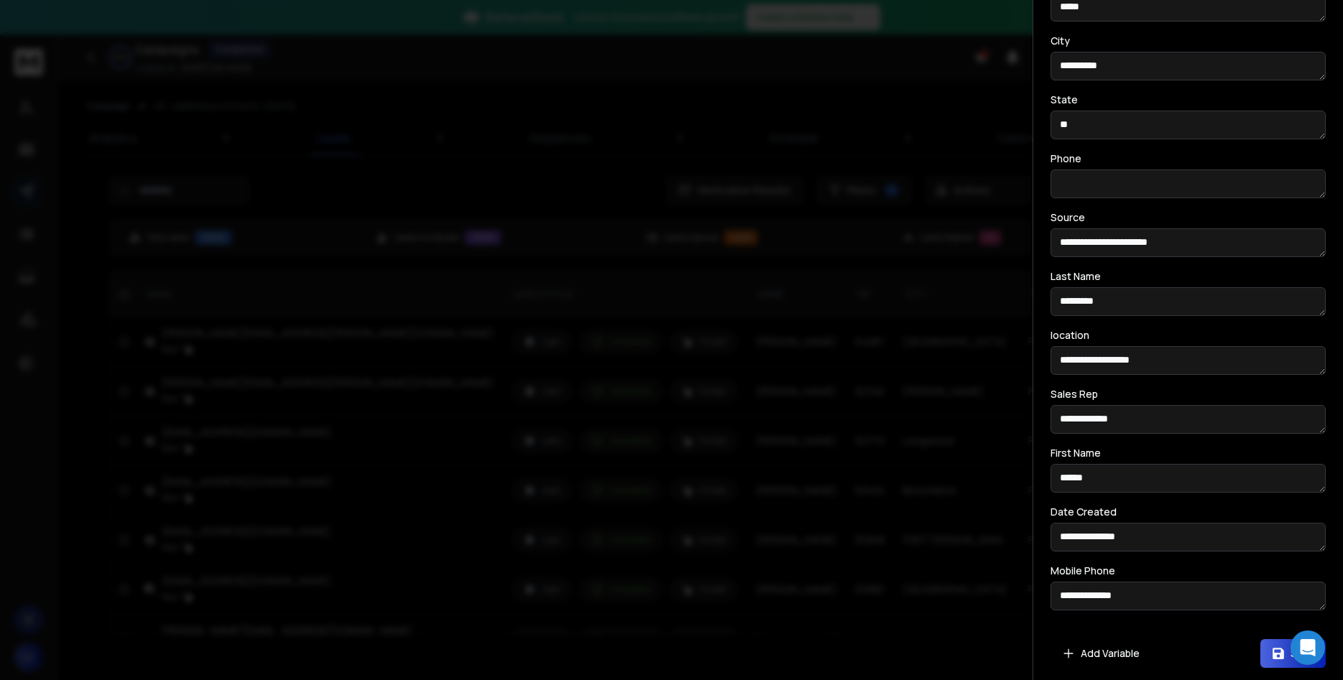
scroll to position [152, 0]
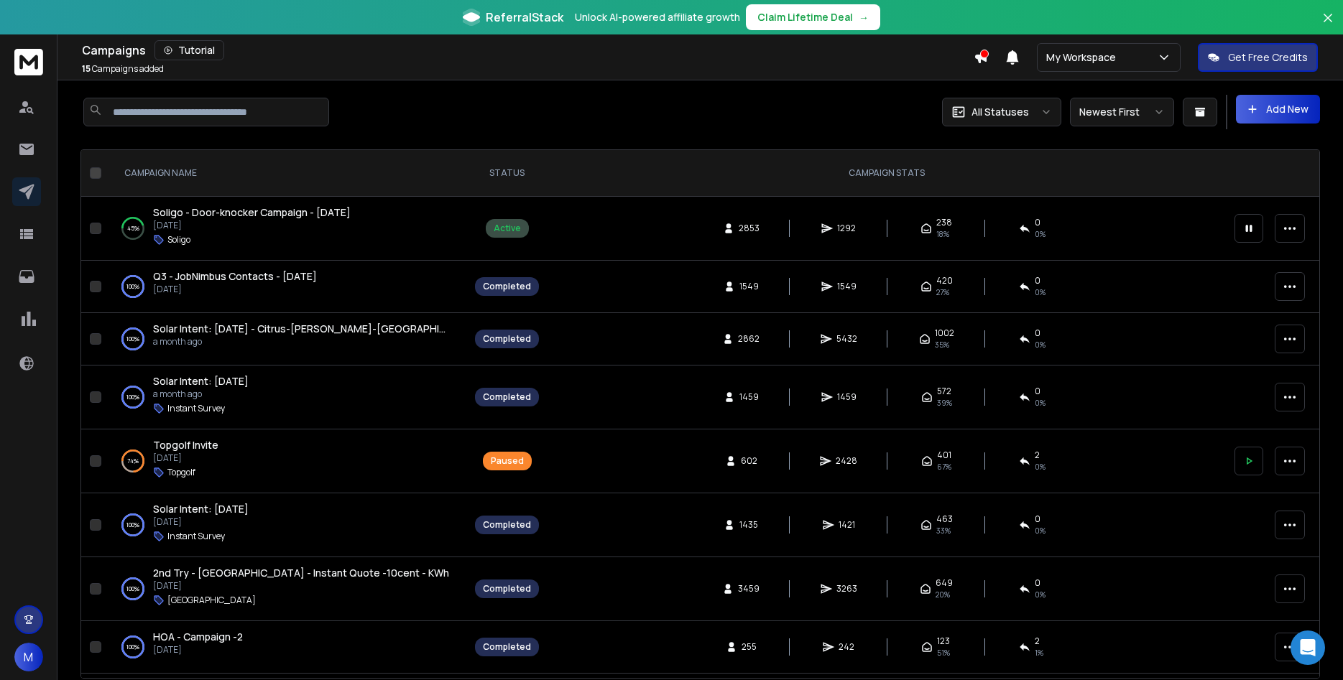
click at [273, 205] on td "45 % Soligo - Door-knocker Campaign - 10-7-25 6 days ago Soligo" at bounding box center [286, 229] width 359 height 64
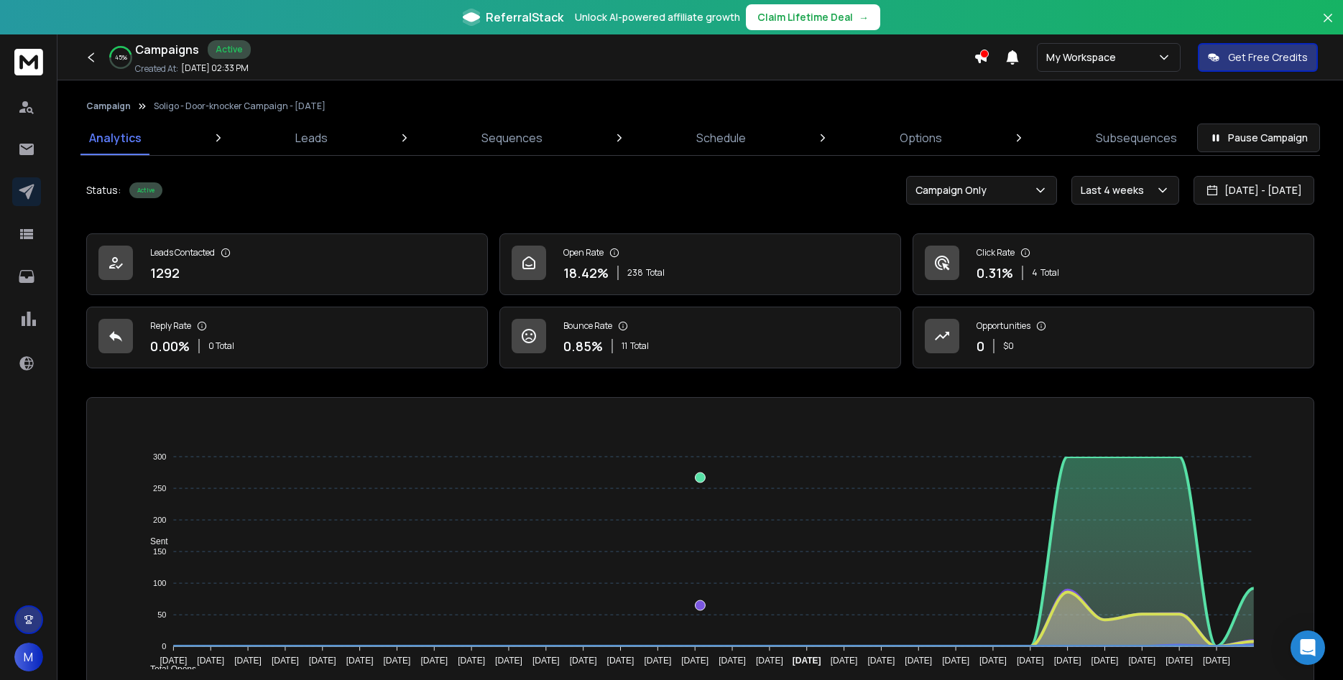
click at [1045, 271] on span "Total" at bounding box center [1049, 272] width 19 height 11
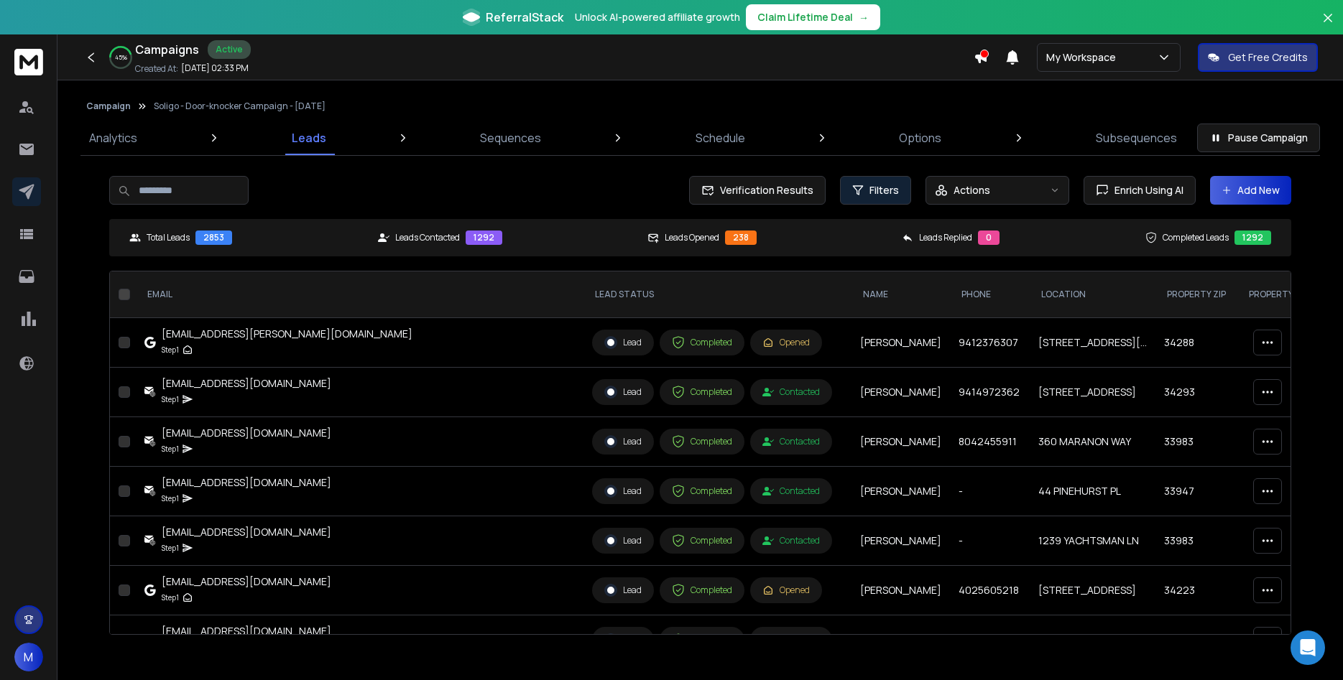
click at [881, 188] on span "Filters" at bounding box center [883, 190] width 29 height 14
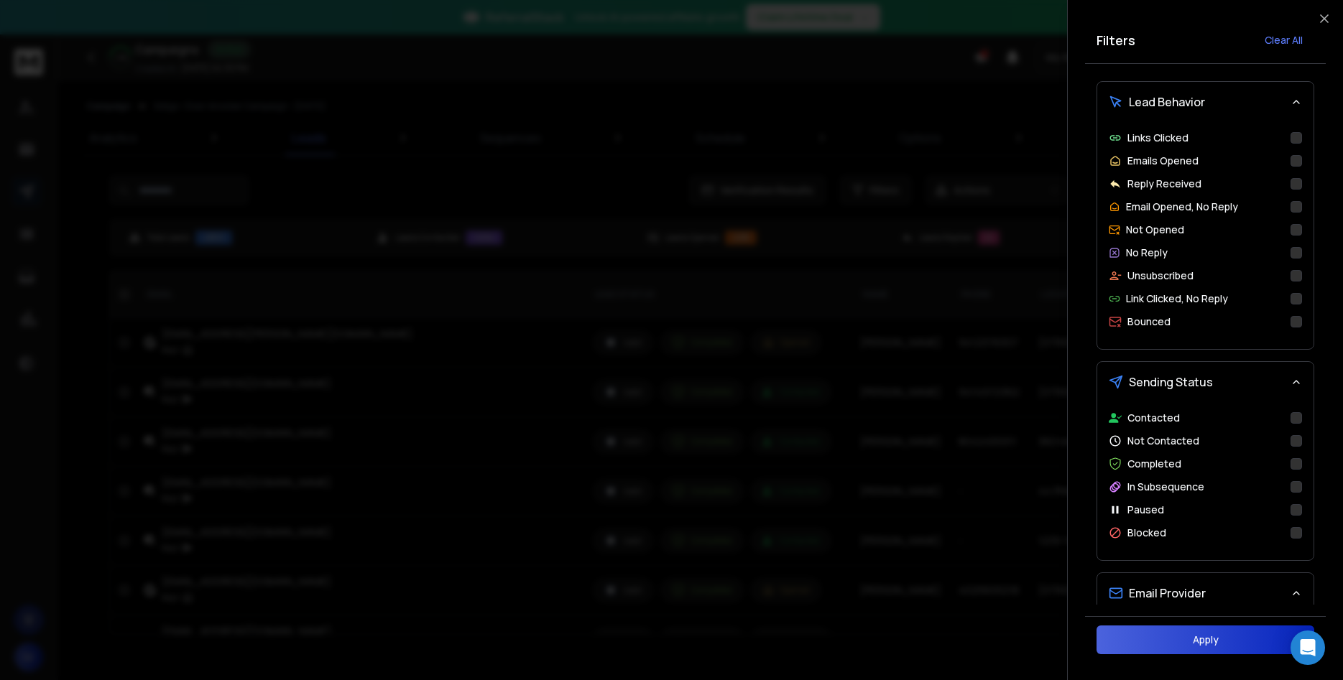
click at [1293, 142] on button "Links Clicked" at bounding box center [1295, 137] width 11 height 11
click at [1198, 637] on button "Apply" at bounding box center [1205, 640] width 218 height 29
